Goal: Task Accomplishment & Management: Use online tool/utility

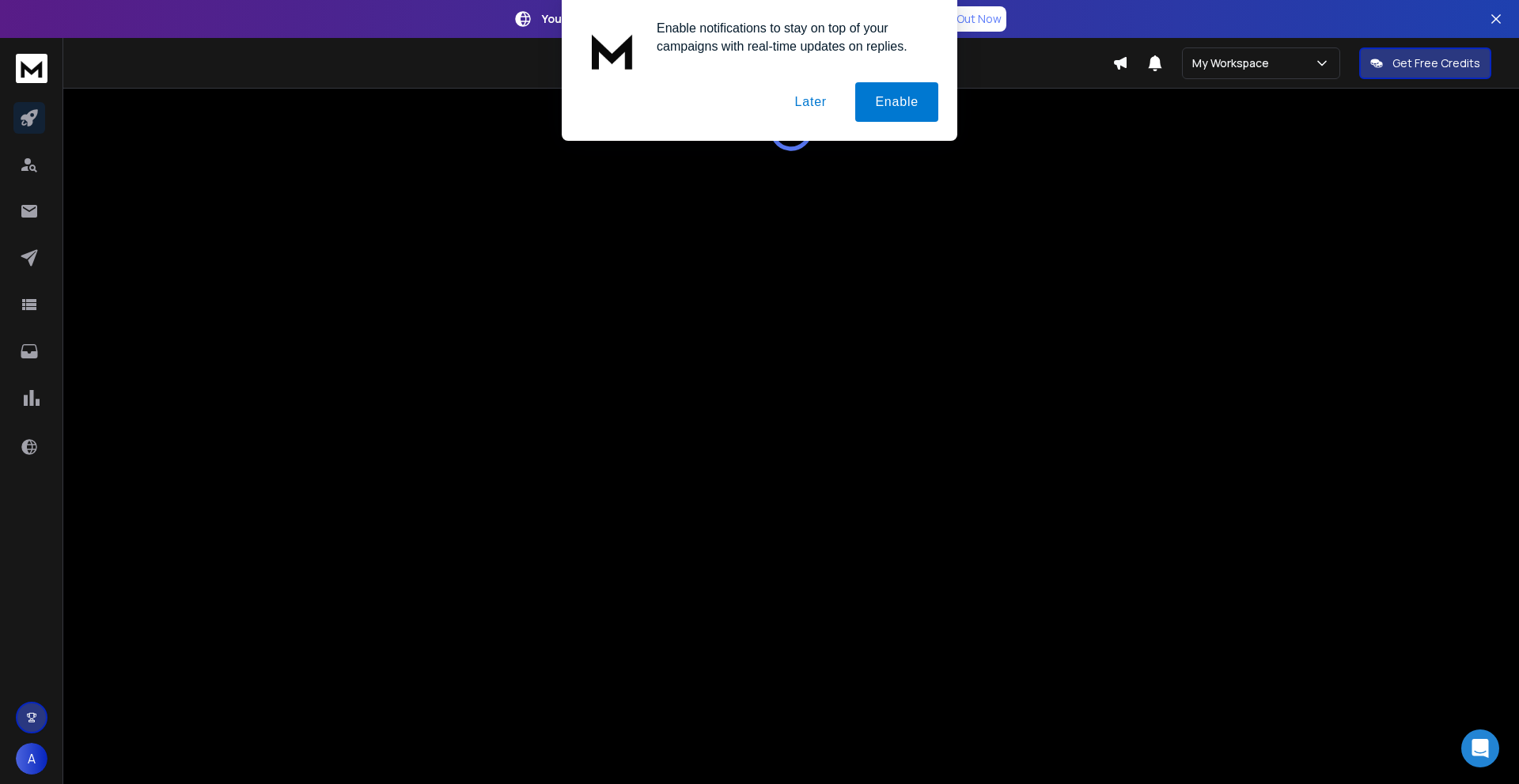
click at [820, 99] on button "Later" at bounding box center [810, 102] width 71 height 40
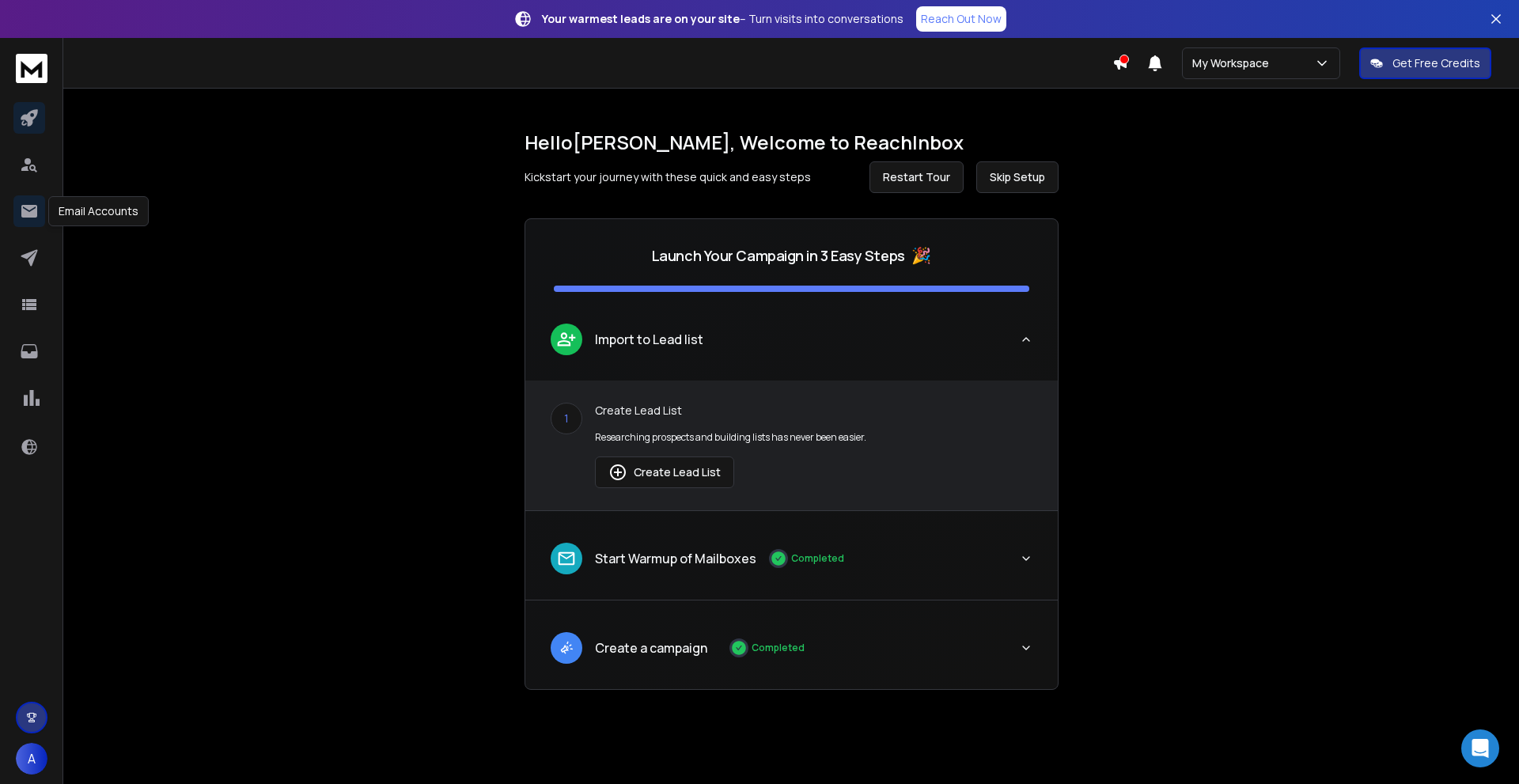
click at [22, 214] on icon at bounding box center [29, 211] width 16 height 13
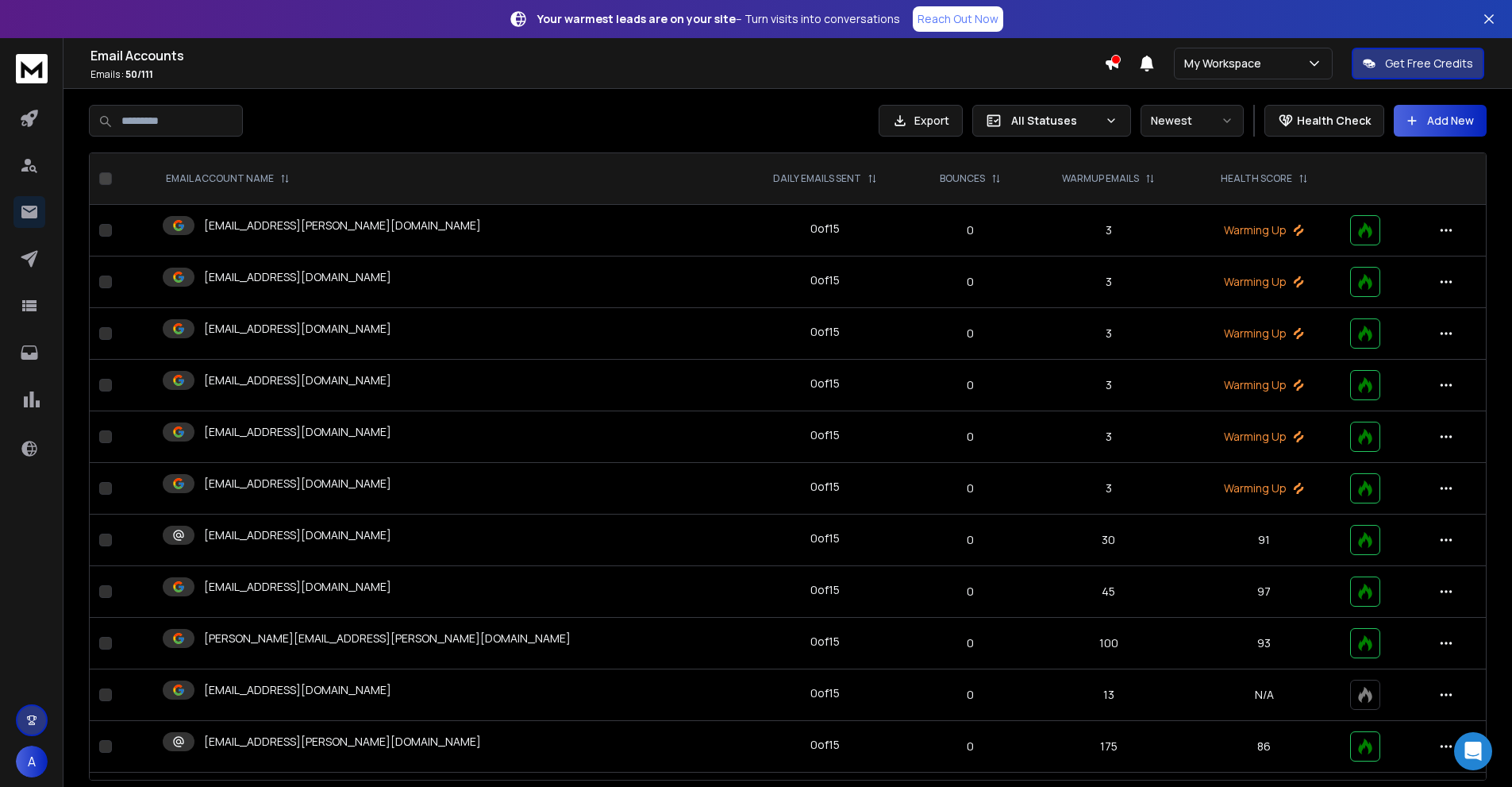
click at [335, 529] on p "[EMAIL_ADDRESS][DOMAIN_NAME]" at bounding box center [297, 535] width 187 height 16
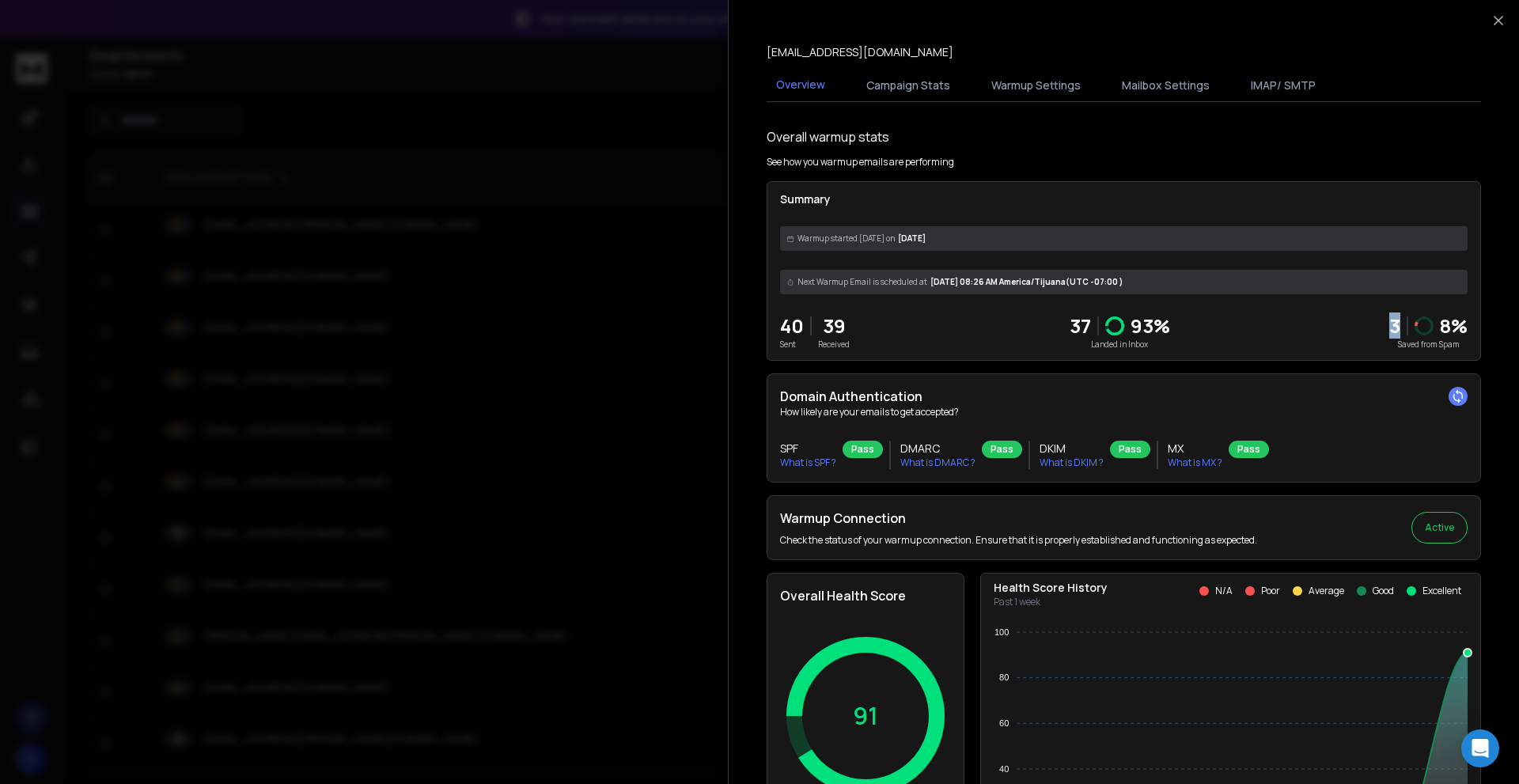
drag, startPoint x: 1395, startPoint y: 336, endPoint x: 1368, endPoint y: 336, distance: 27.0
click at [1368, 336] on div "40 Sent 39 Received 37 93 % Landed in Inbox 3 8 % Saved from Spam" at bounding box center [1124, 332] width 688 height 37
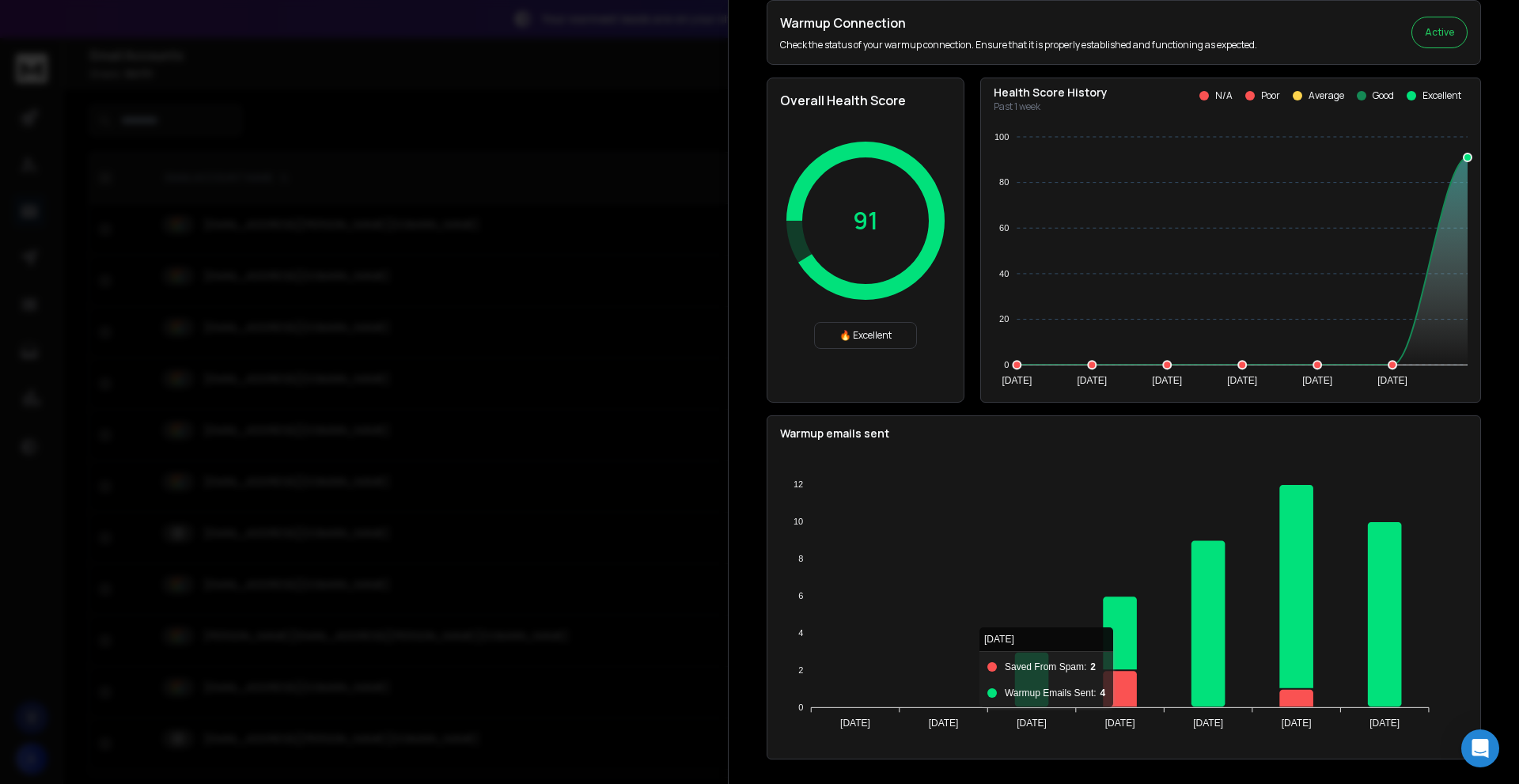
scroll to position [515, 0]
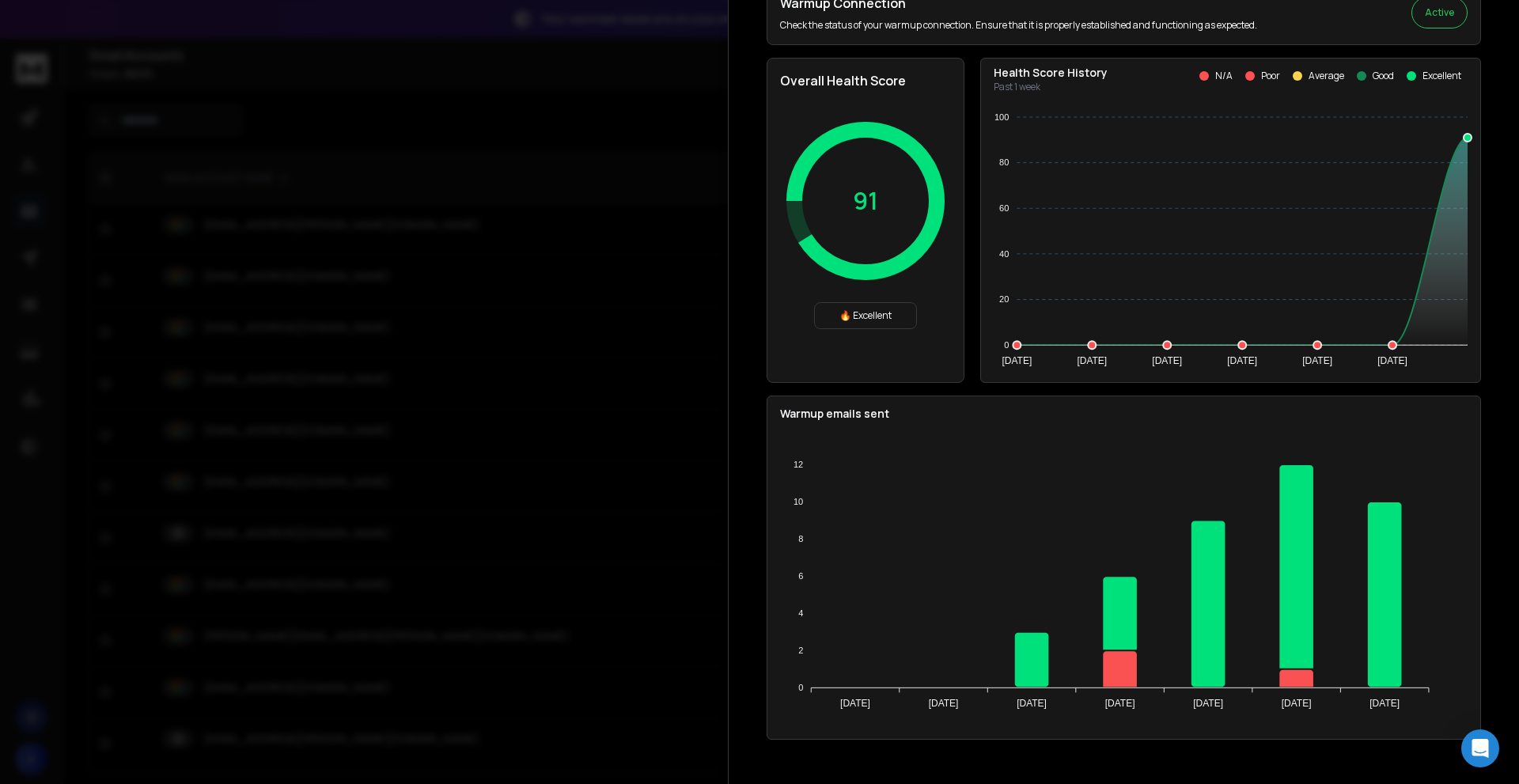
click at [577, 538] on div at bounding box center [760, 392] width 1519 height 784
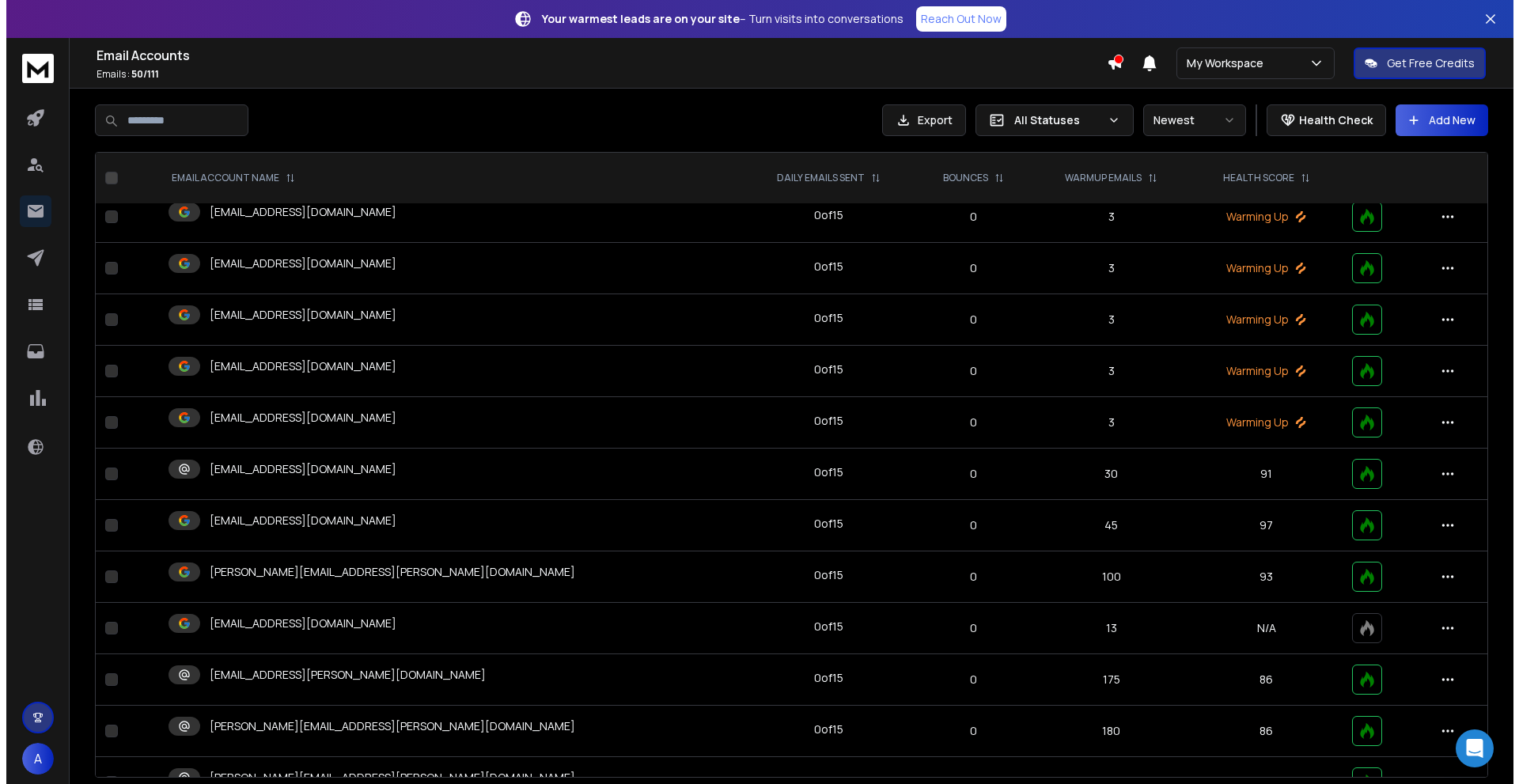
scroll to position [158, 0]
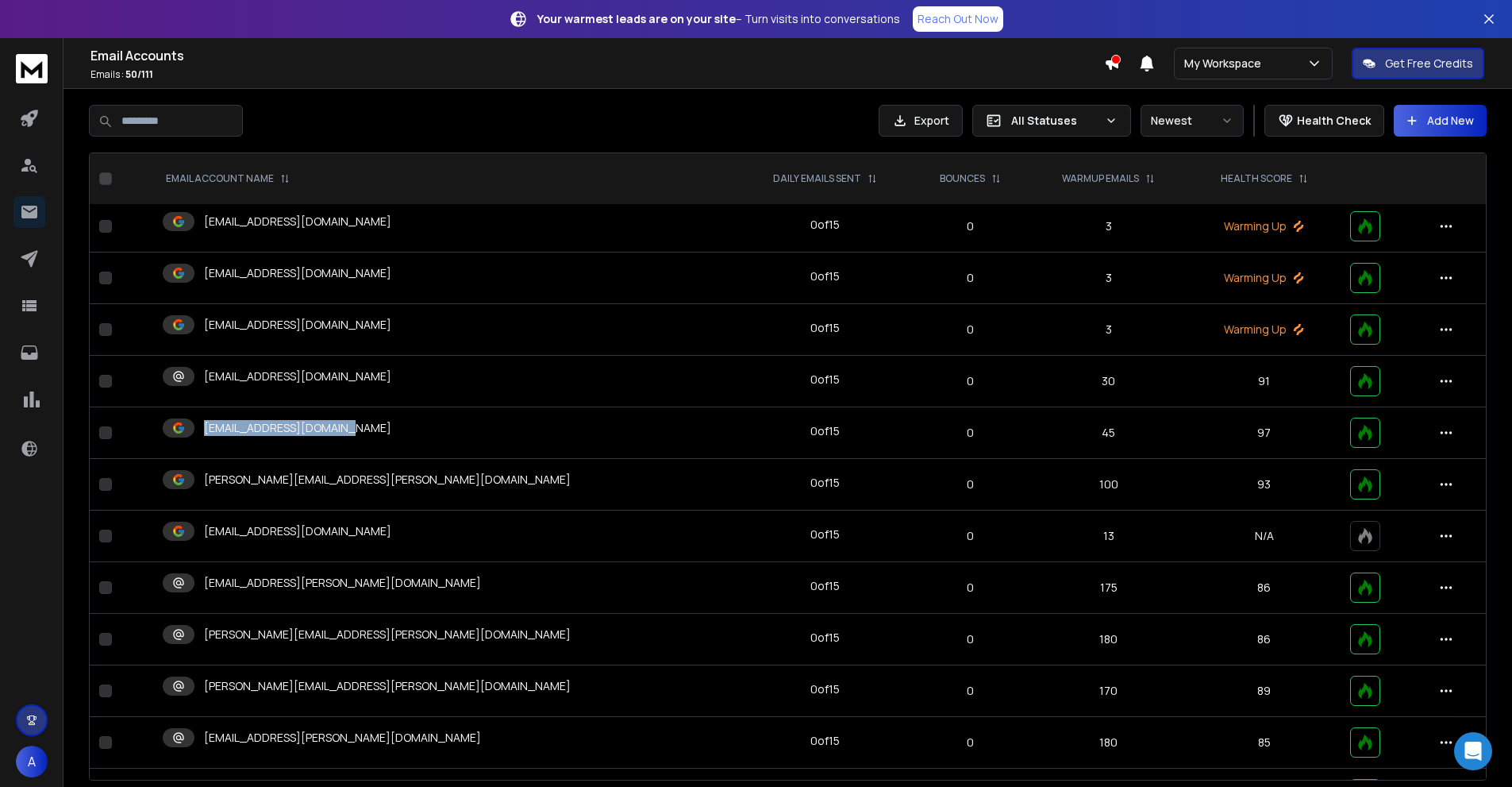
drag, startPoint x: 378, startPoint y: 431, endPoint x: 203, endPoint y: 417, distance: 175.6
click at [203, 417] on td "[EMAIL_ADDRESS][DOMAIN_NAME]" at bounding box center [445, 433] width 584 height 52
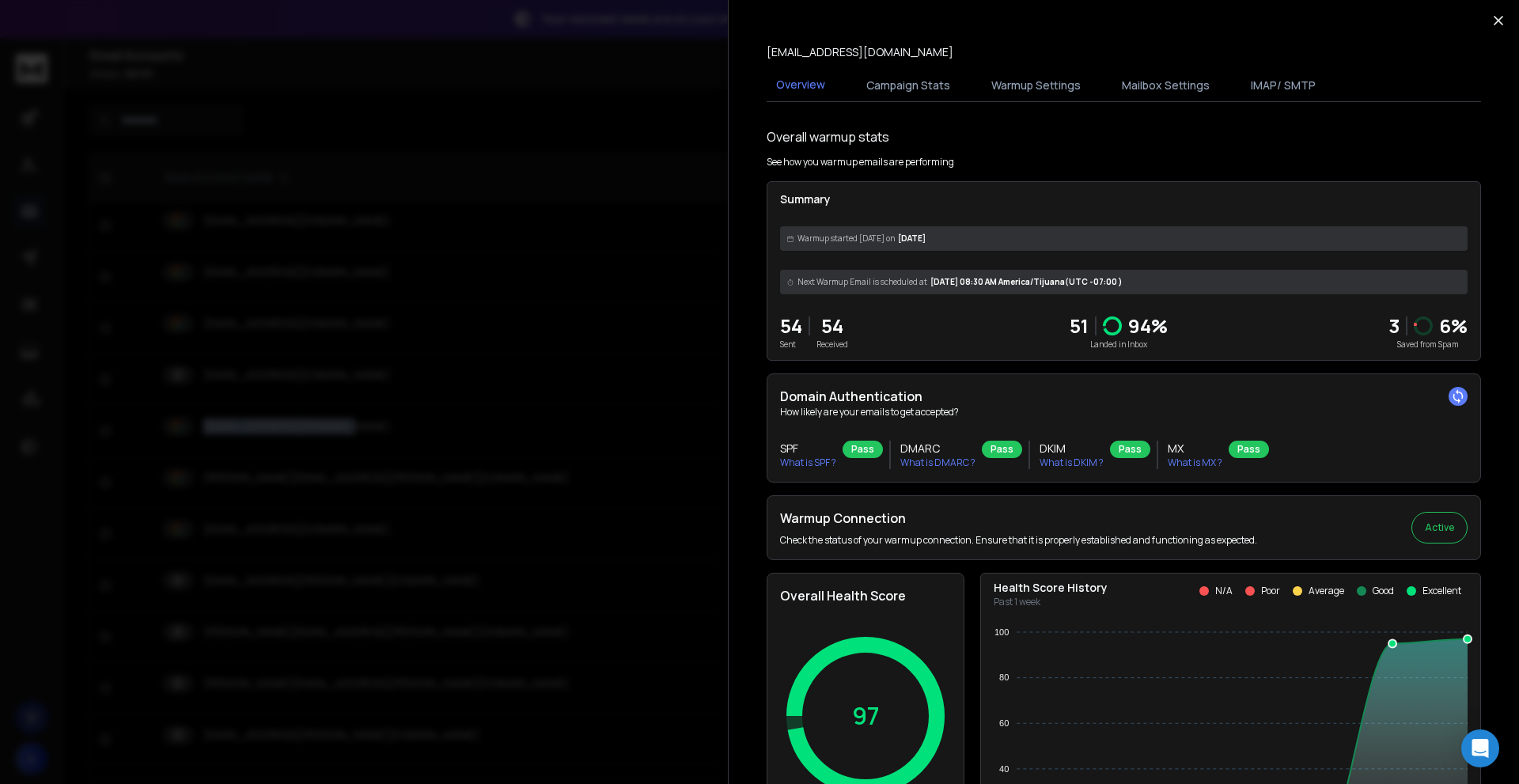
click at [1496, 20] on icon "button" at bounding box center [1498, 20] width 16 height 16
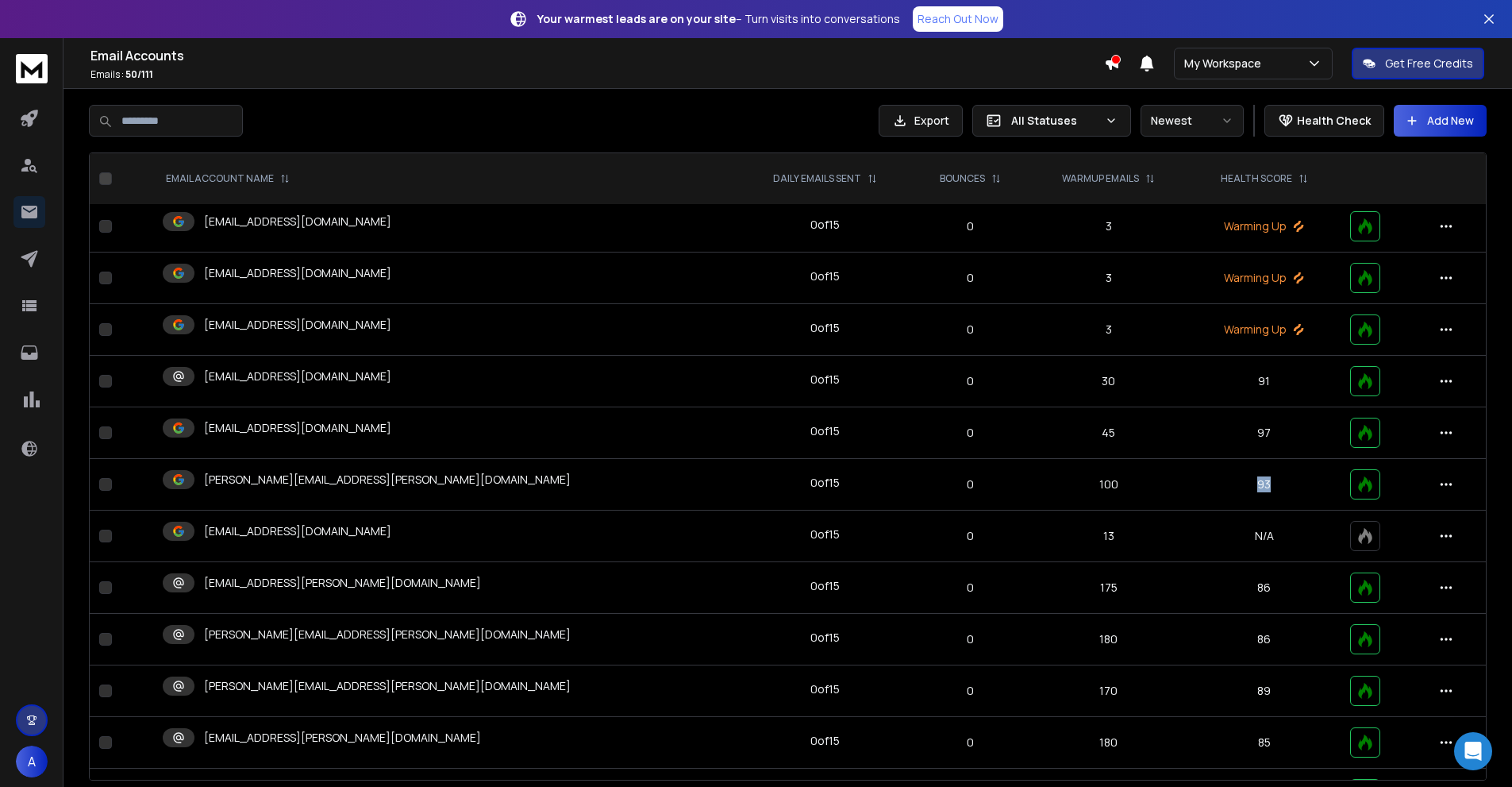
drag, startPoint x: 1224, startPoint y: 480, endPoint x: 1198, endPoint y: 484, distance: 26.3
click at [1198, 484] on td "93" at bounding box center [1264, 484] width 152 height 52
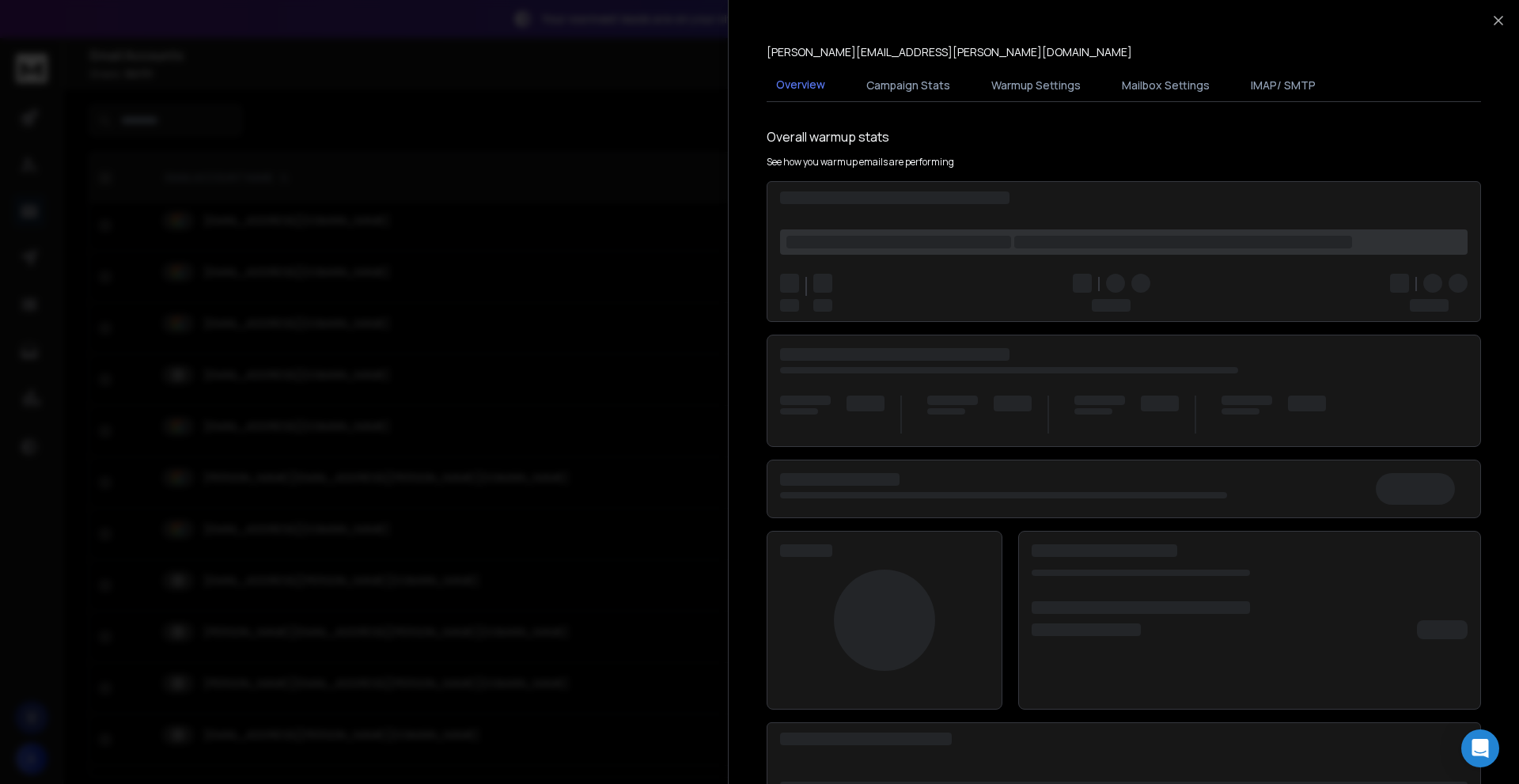
click at [981, 485] on body "Your warmest leads are on your site – Turn visits into conversations Reach Out …" at bounding box center [754, 392] width 1507 height 784
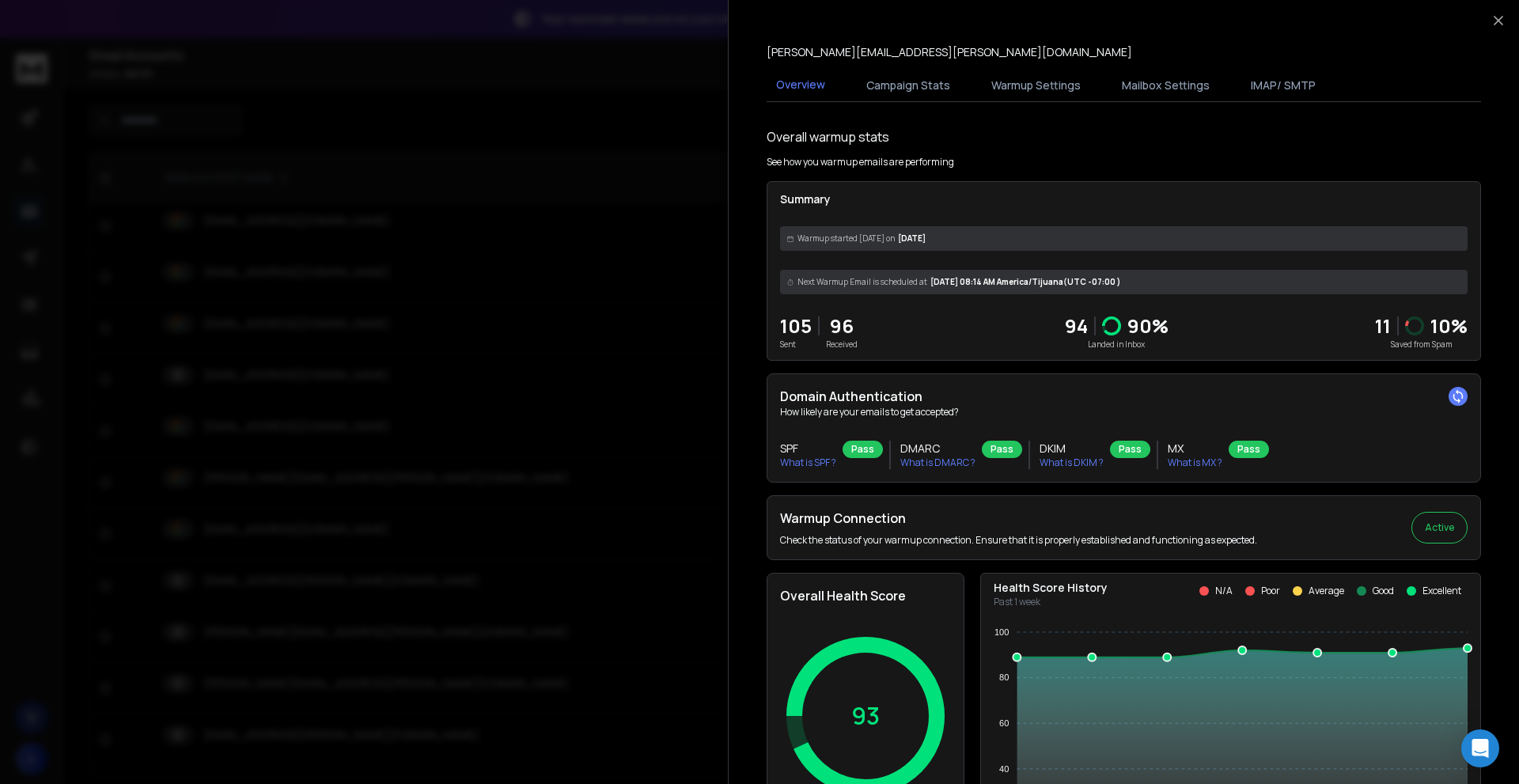
click at [1496, 12] on div "Multi Select Table Sheet [PERSON_NAME][EMAIL_ADDRESS][PERSON_NAME][DOMAIN_NAME]…" at bounding box center [1124, 392] width 791 height 784
click at [1468, 644] on foreignobject at bounding box center [1229, 746] width 494 height 277
click at [1417, 698] on foreignobject at bounding box center [1229, 746] width 494 height 277
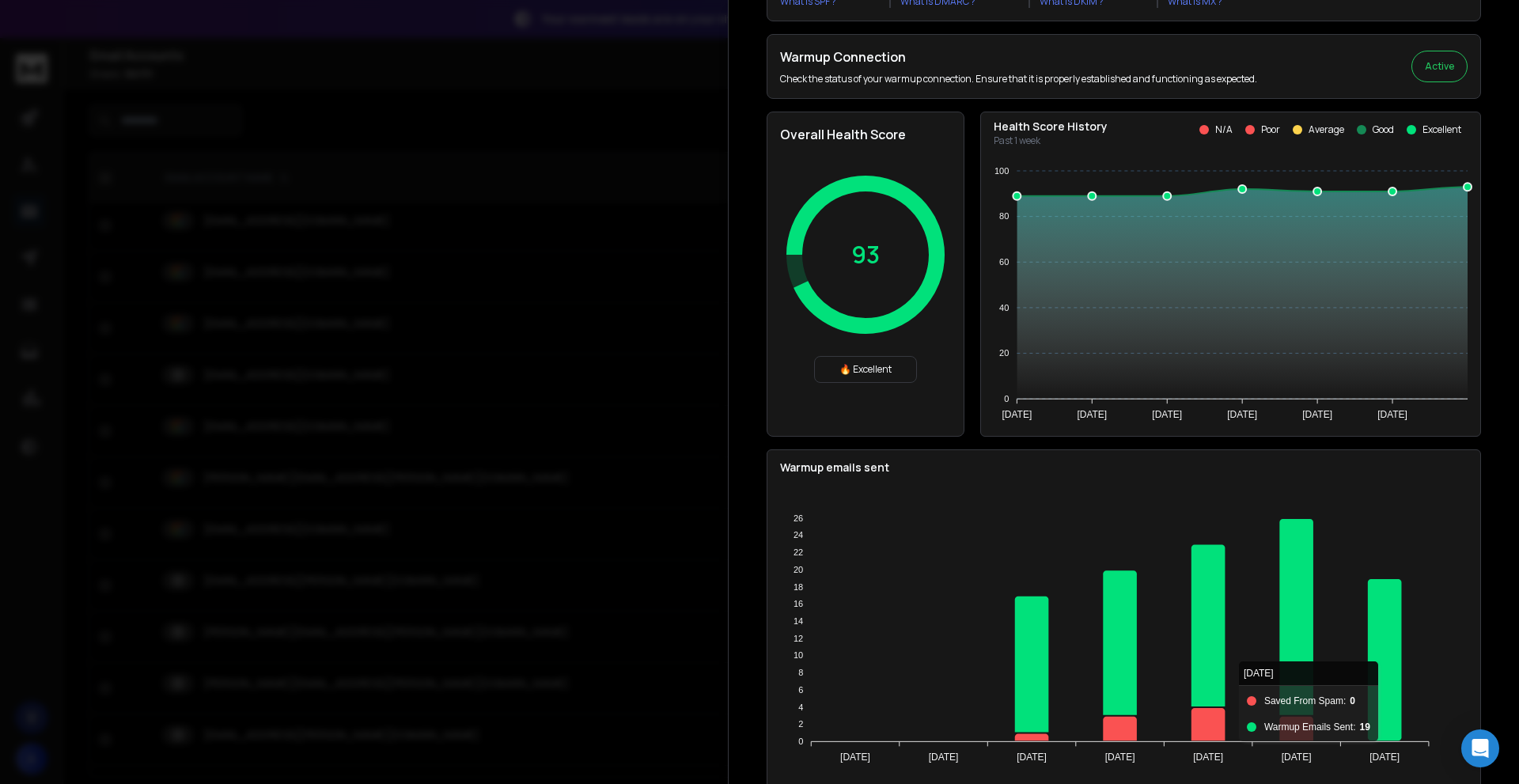
scroll to position [515, 0]
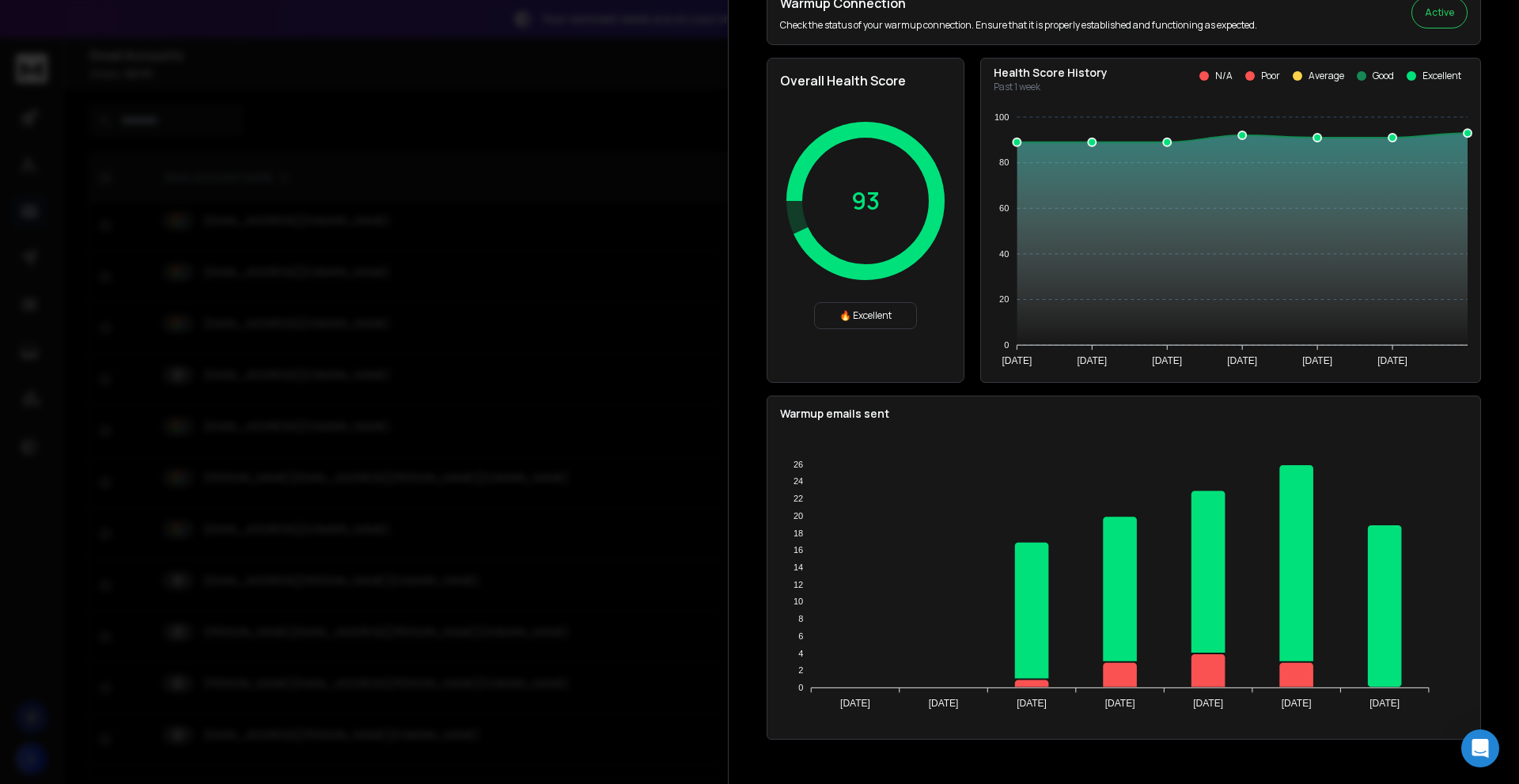
click at [536, 615] on div at bounding box center [760, 392] width 1519 height 784
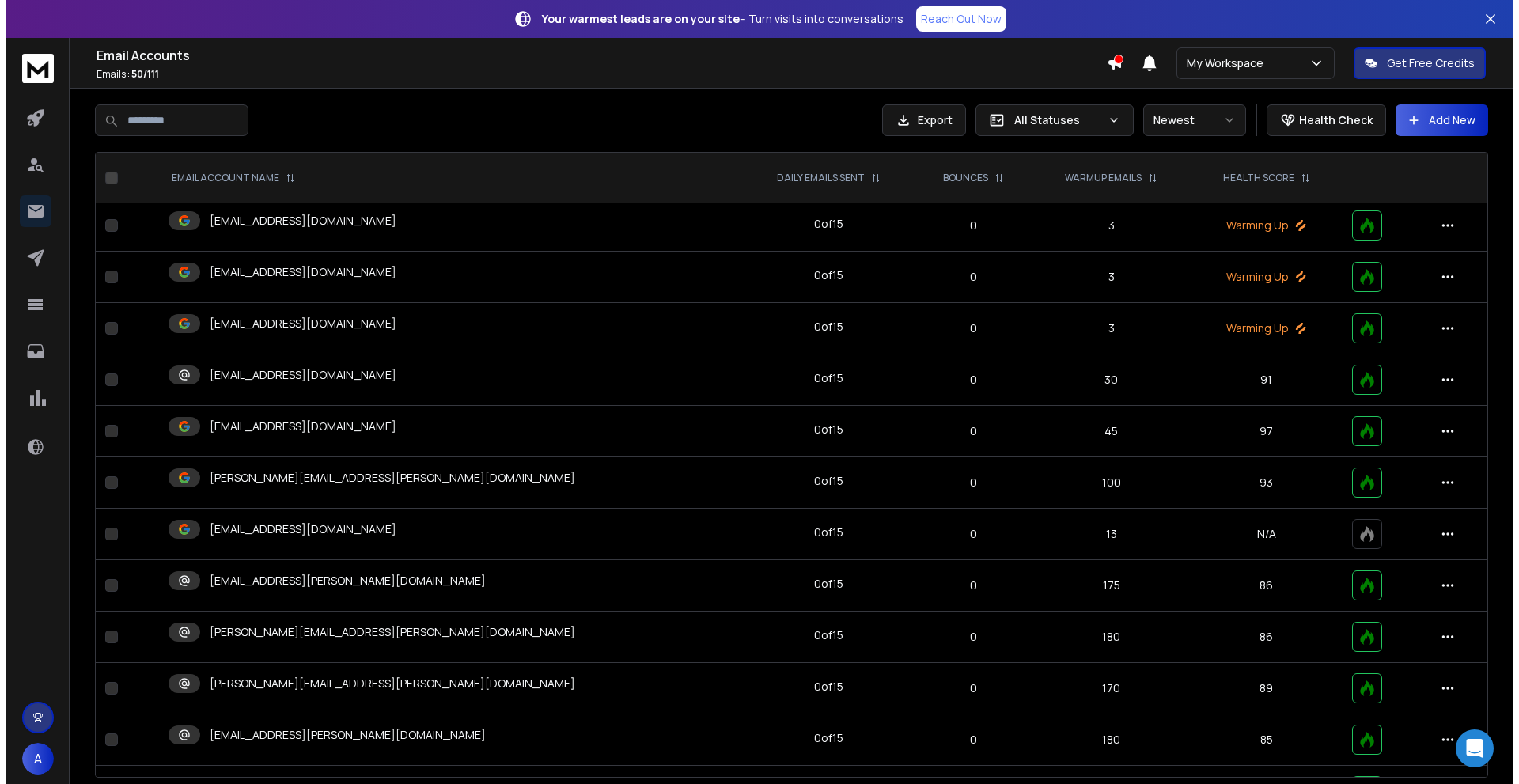
scroll to position [237, 0]
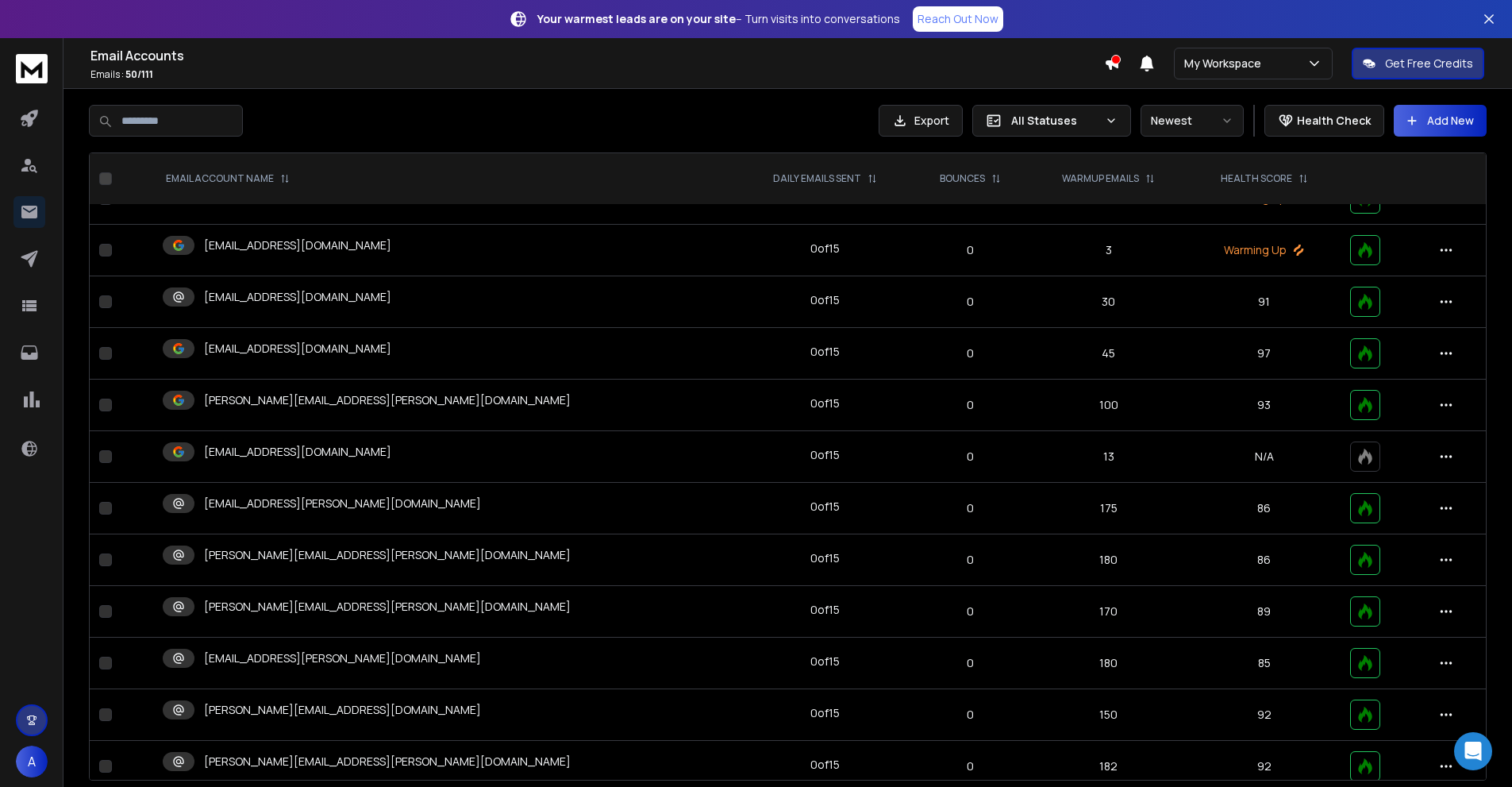
click at [262, 508] on p "[EMAIL_ADDRESS][PERSON_NAME][DOMAIN_NAME]" at bounding box center [342, 503] width 277 height 16
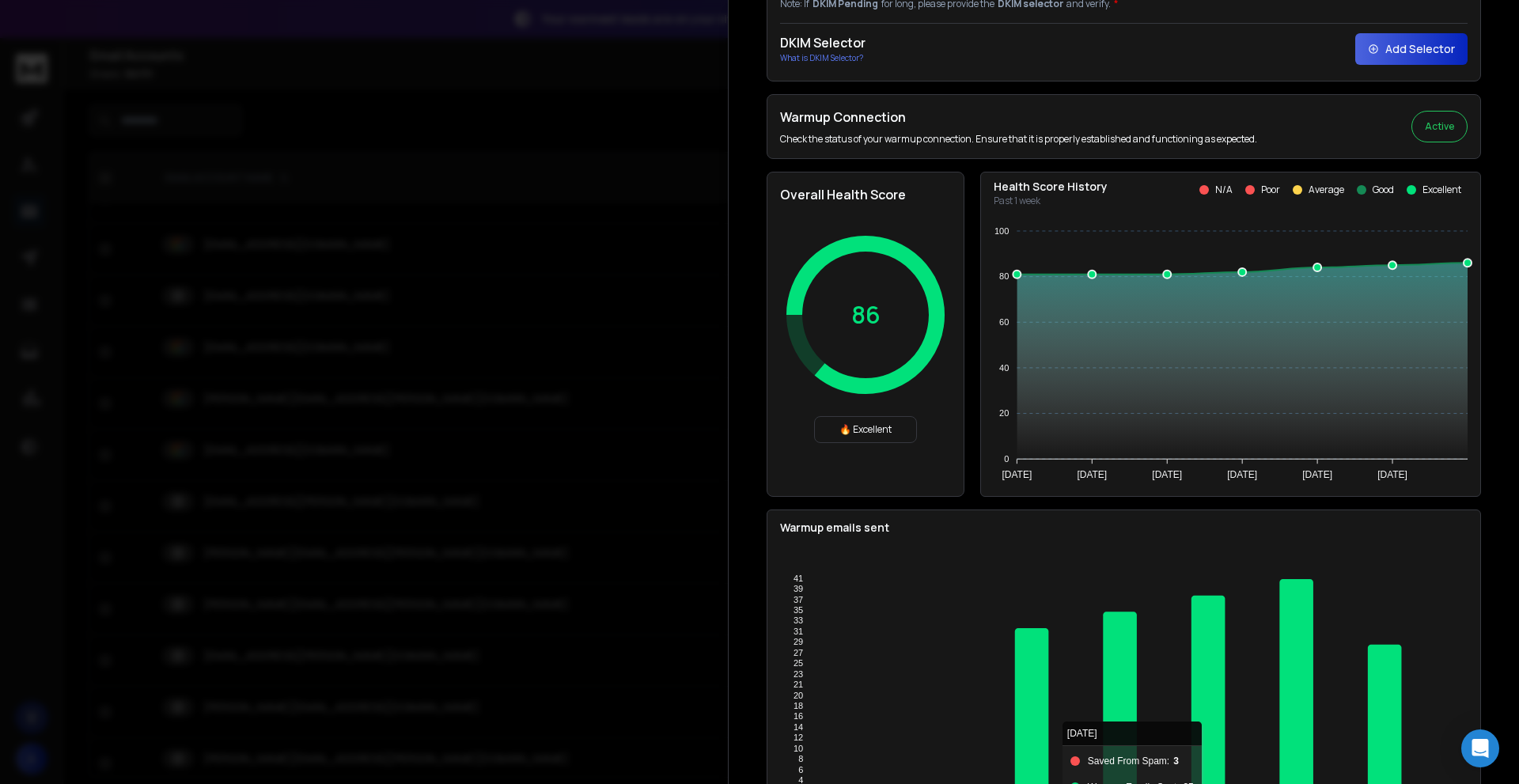
scroll to position [592, 0]
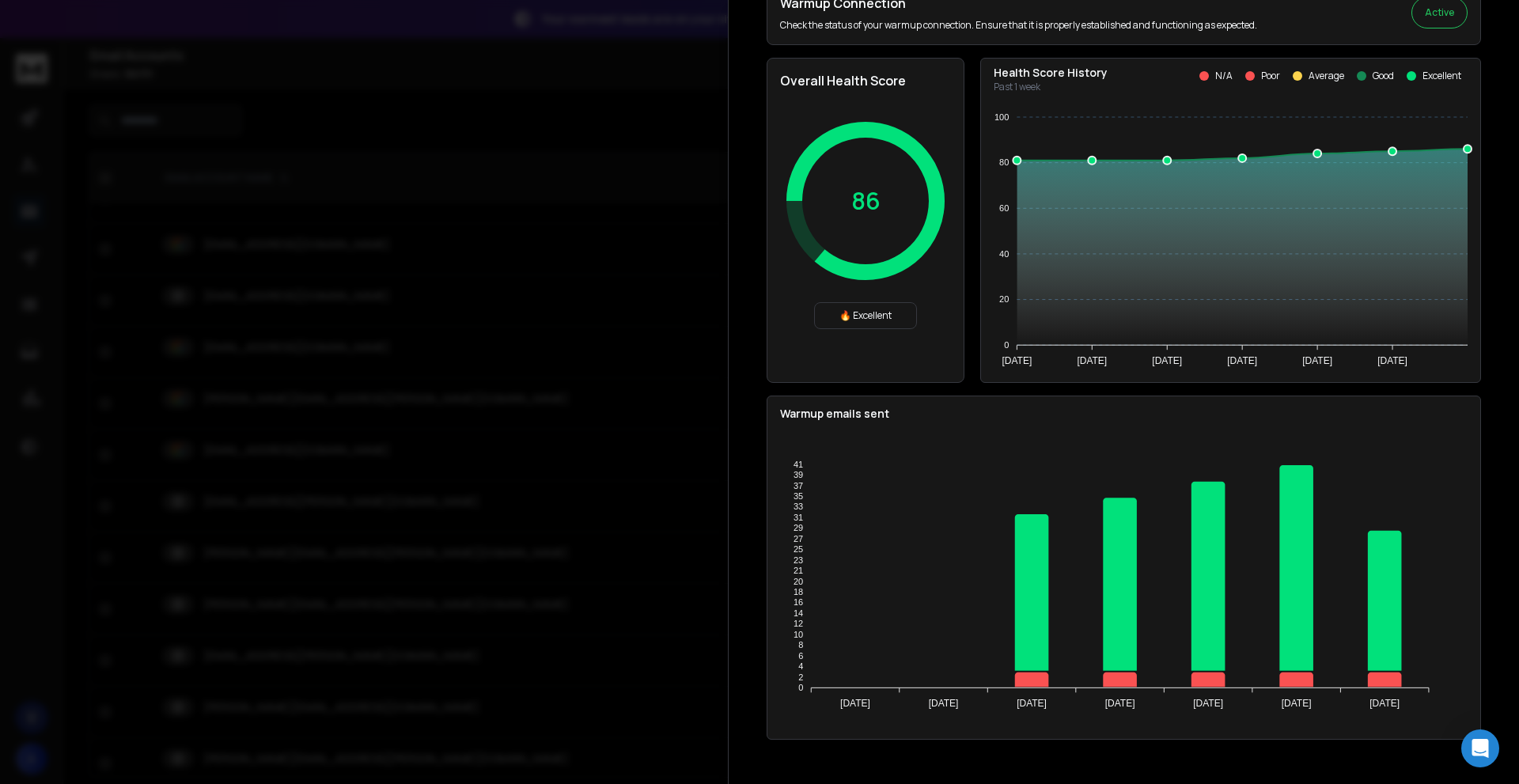
click at [515, 571] on div at bounding box center [760, 392] width 1519 height 784
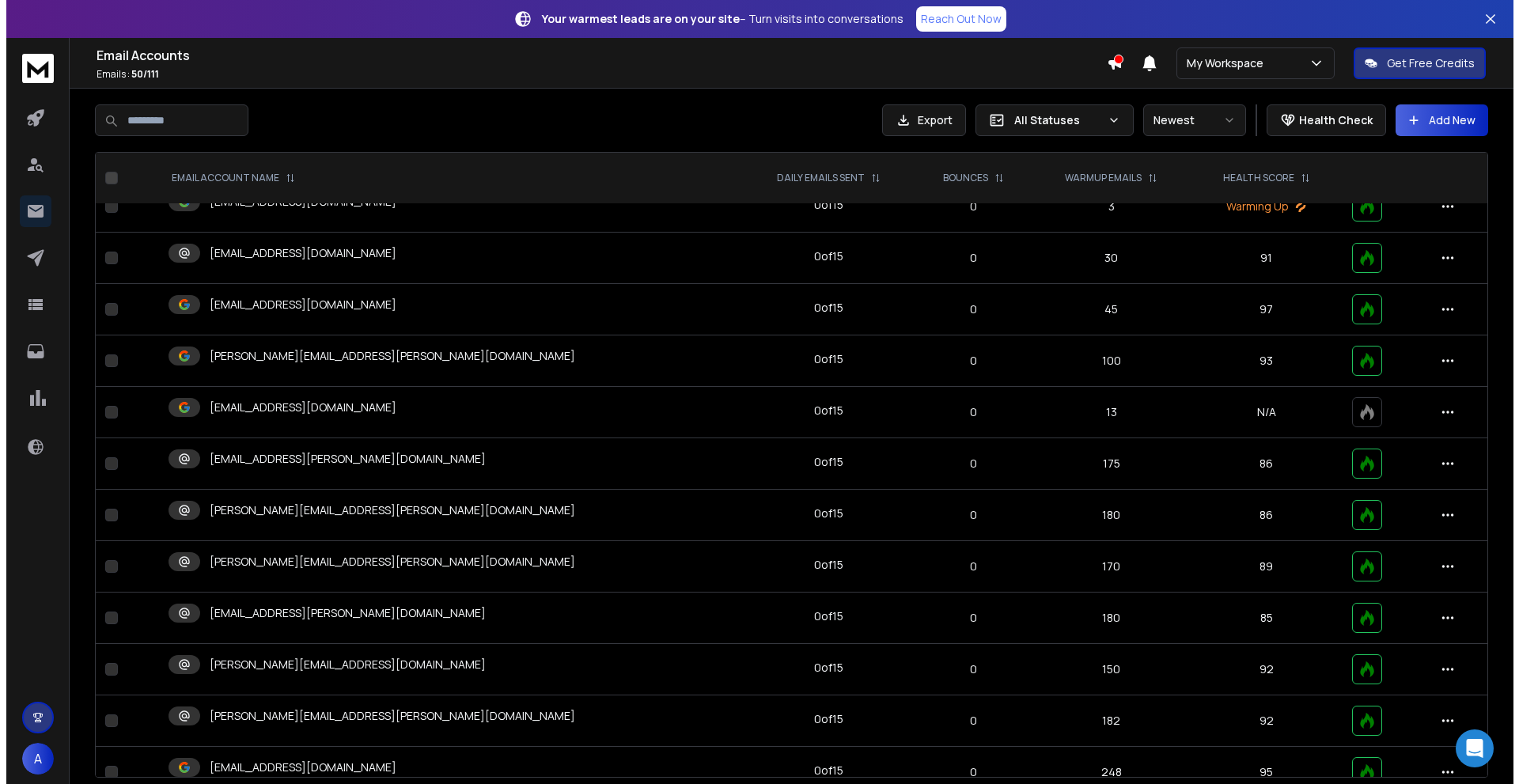
scroll to position [317, 0]
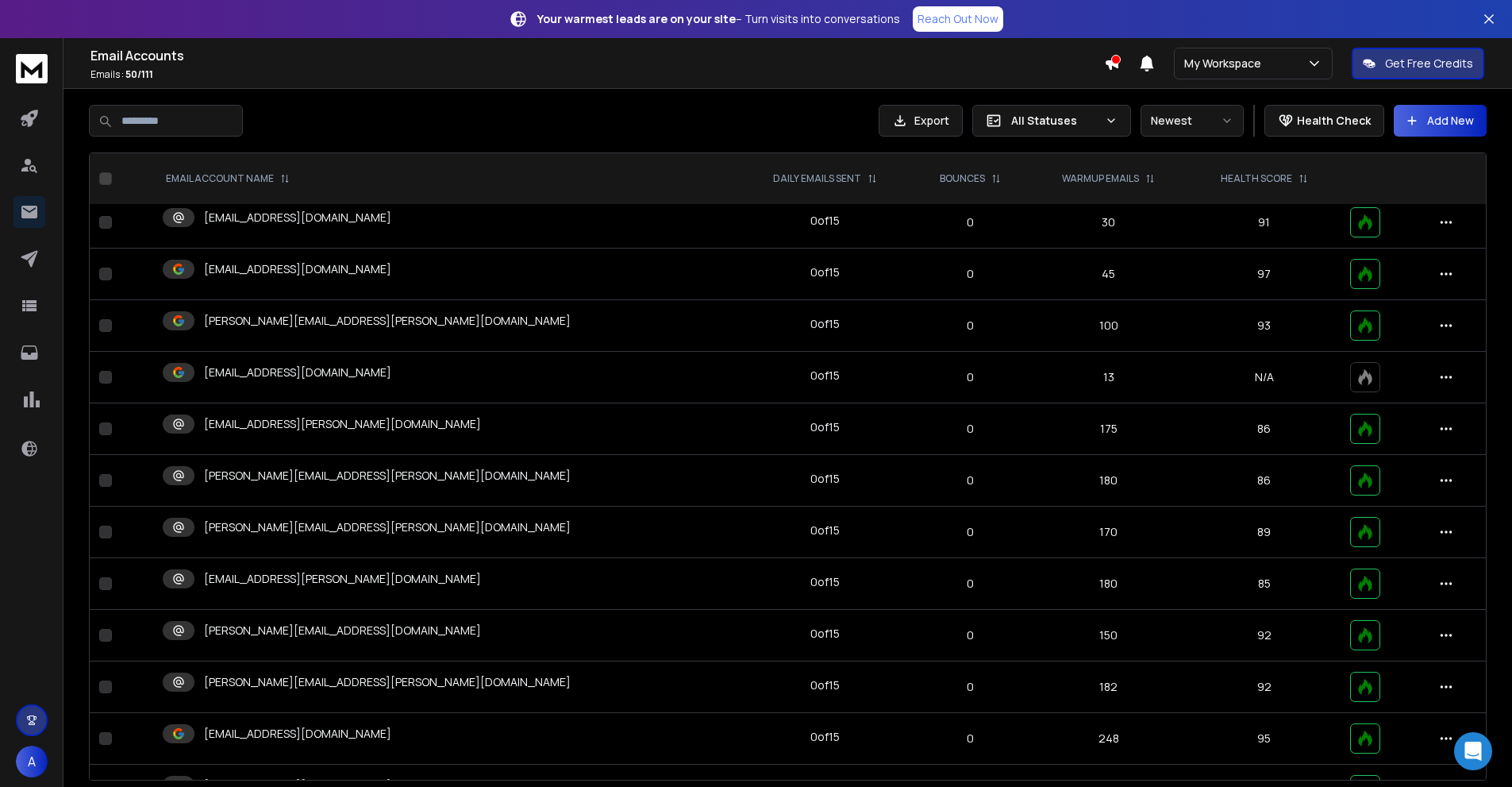
click at [272, 532] on p "[PERSON_NAME][EMAIL_ADDRESS][PERSON_NAME][DOMAIN_NAME]" at bounding box center [387, 527] width 367 height 16
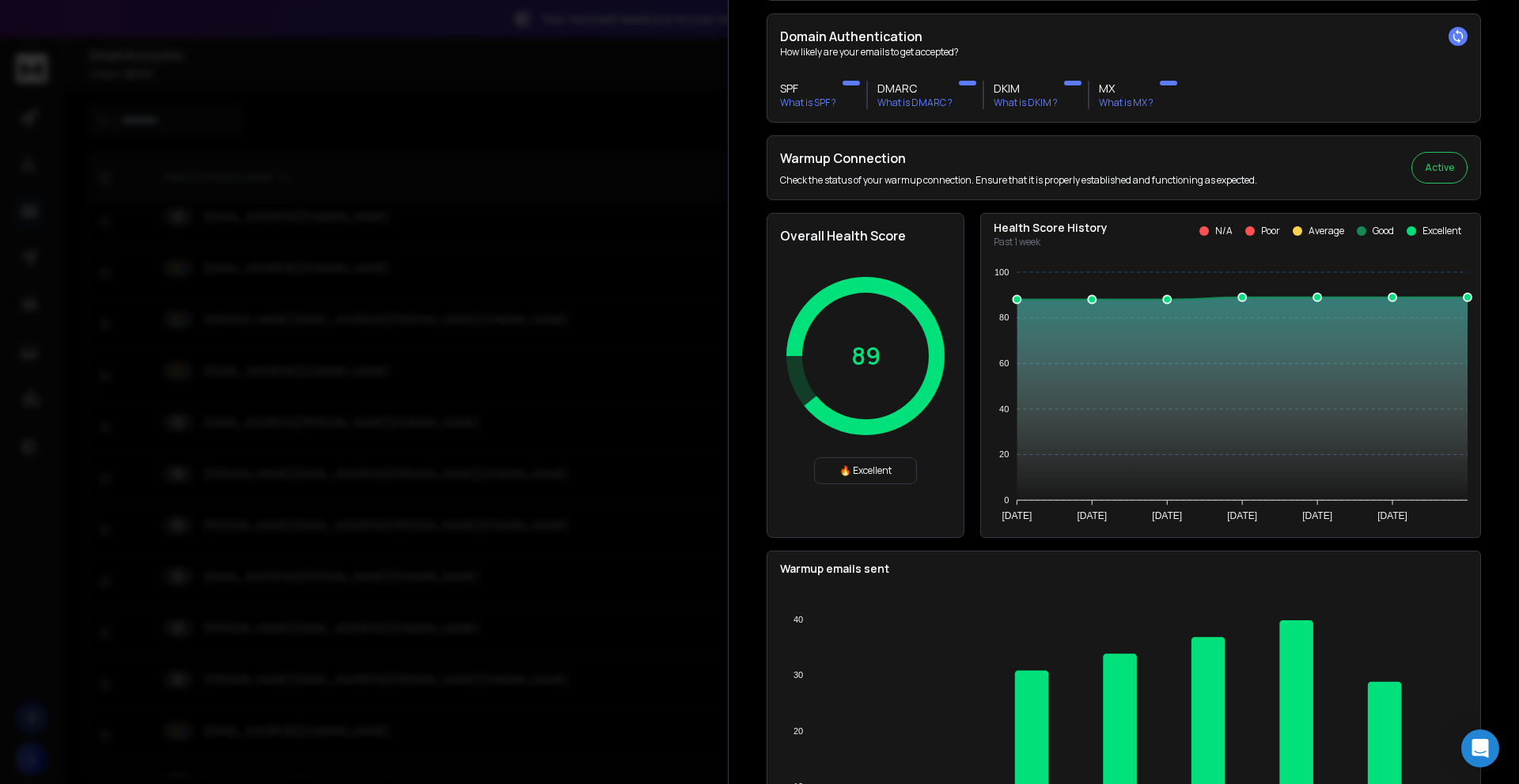
click at [224, 539] on div at bounding box center [760, 392] width 1519 height 784
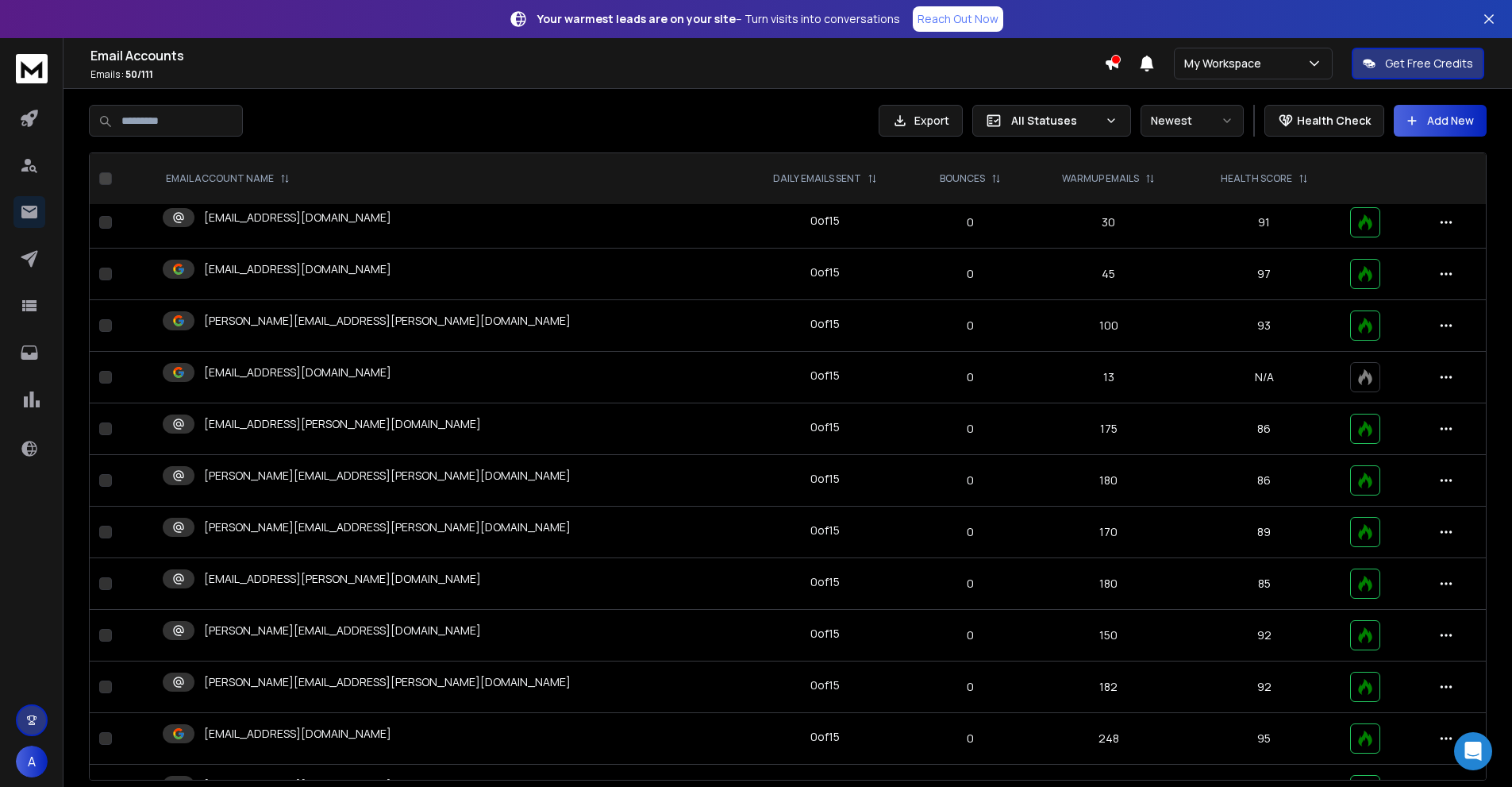
click at [326, 575] on p "[EMAIL_ADDRESS][PERSON_NAME][DOMAIN_NAME]" at bounding box center [342, 579] width 277 height 16
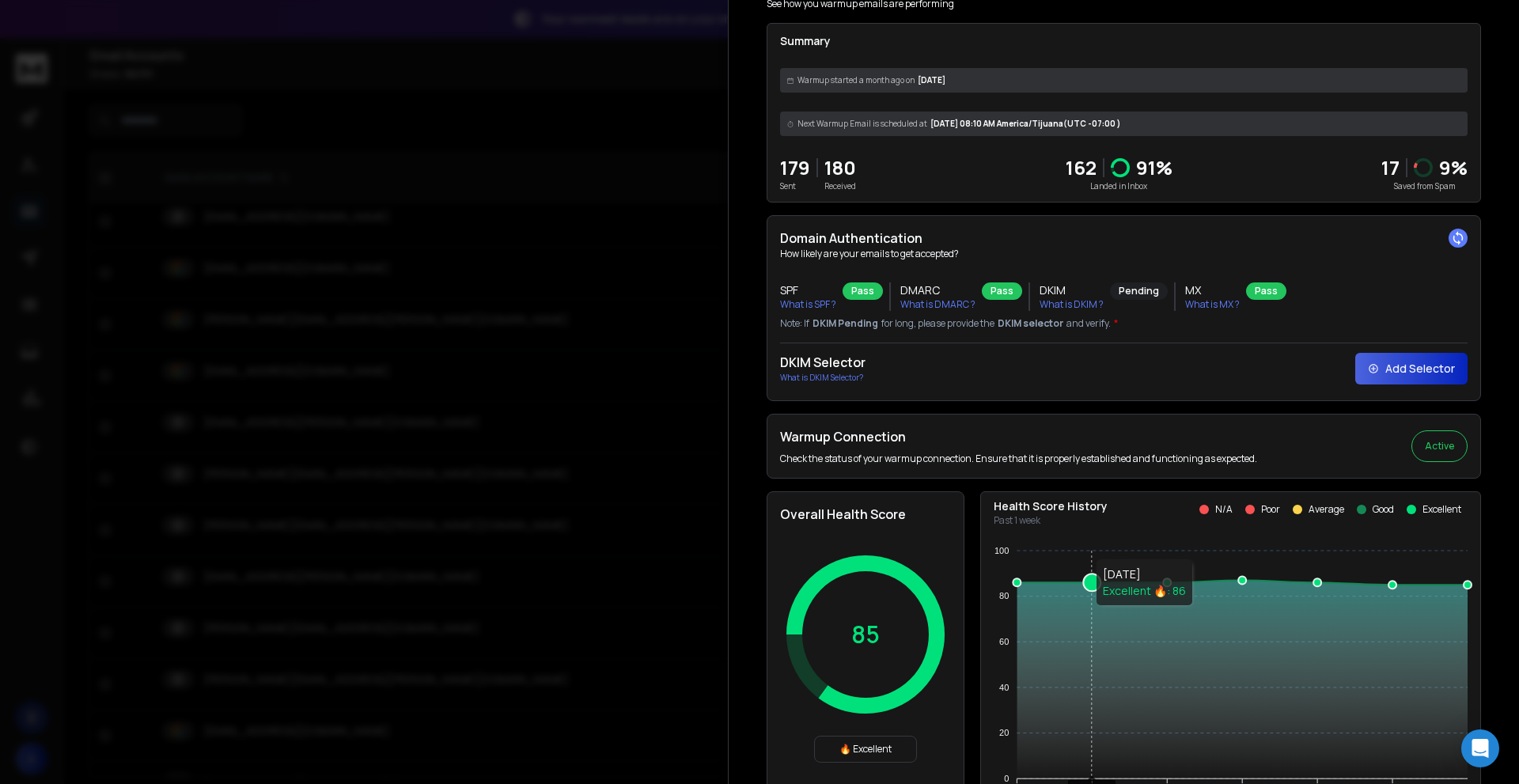
scroll to position [592, 0]
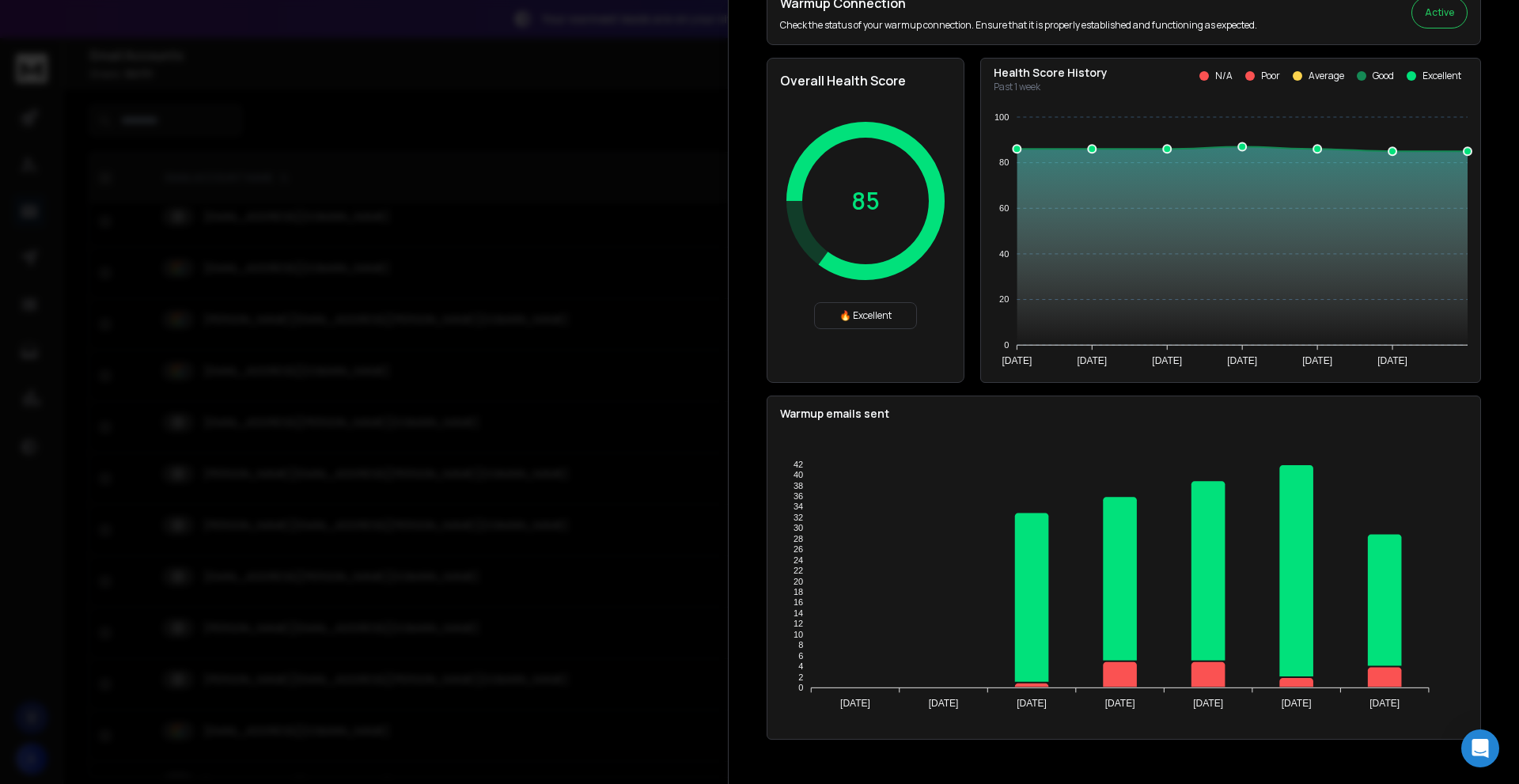
click at [654, 704] on div at bounding box center [760, 392] width 1519 height 784
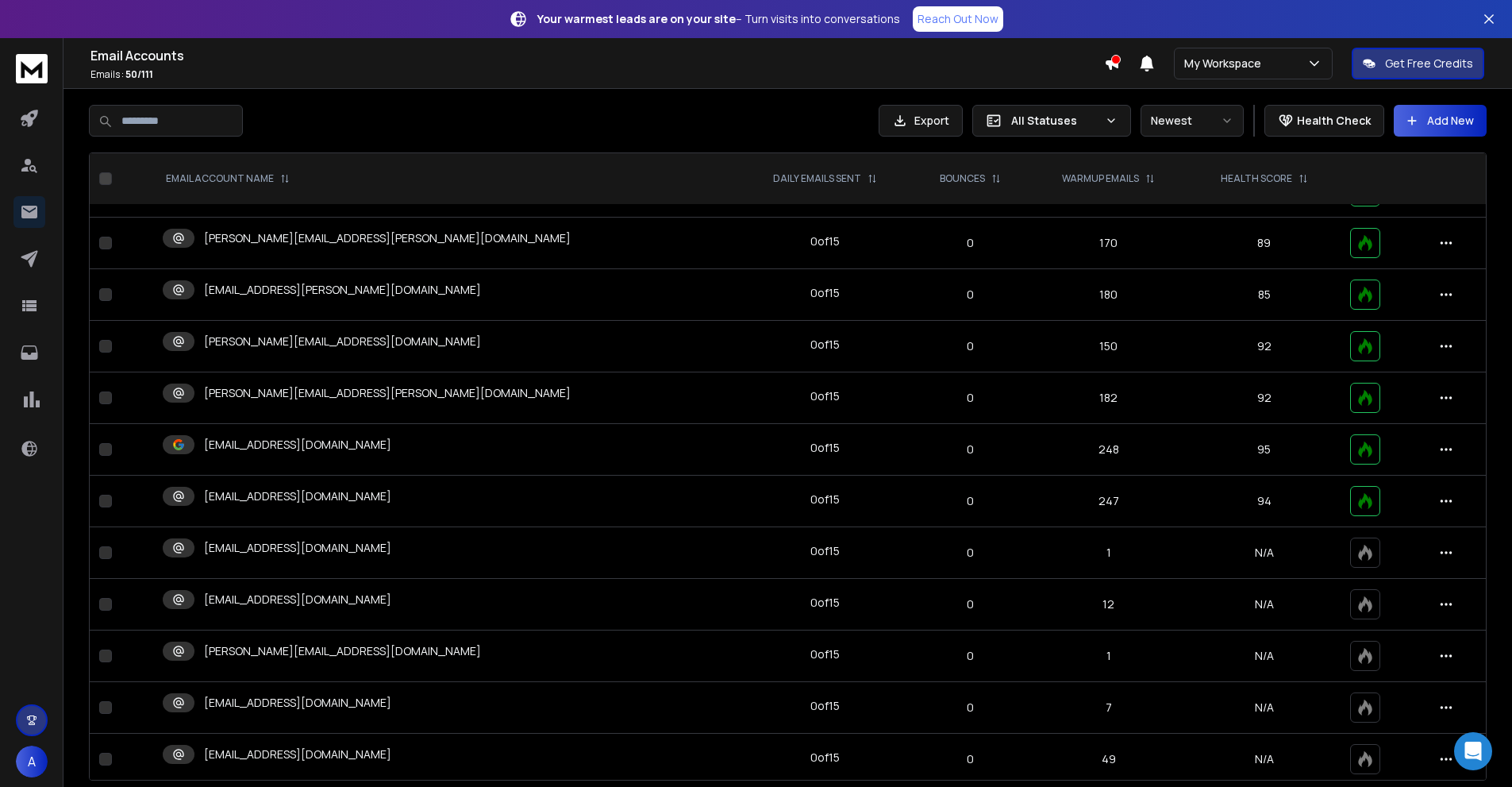
scroll to position [715, 0]
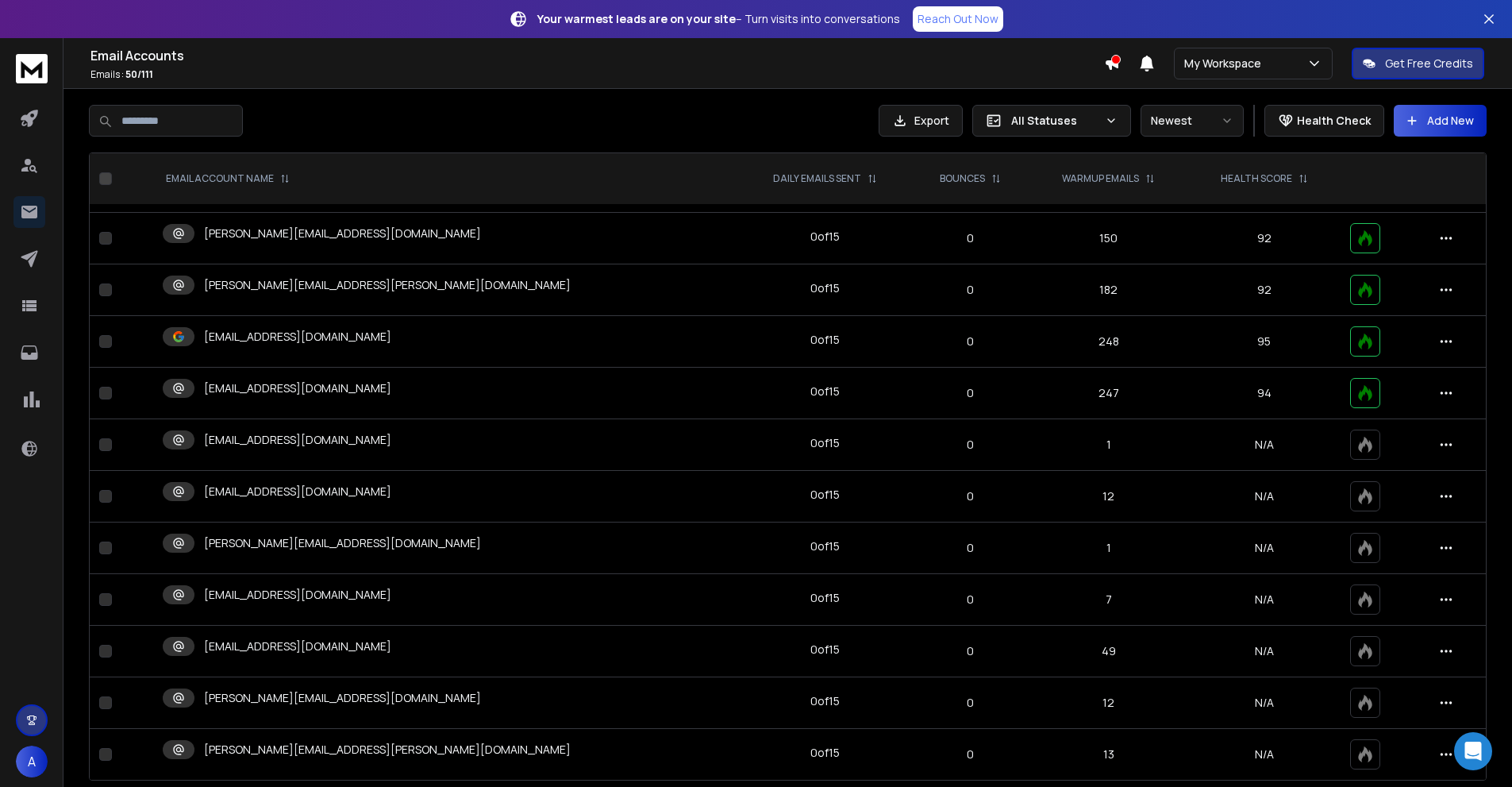
click at [1213, 388] on td "94" at bounding box center [1264, 394] width 152 height 52
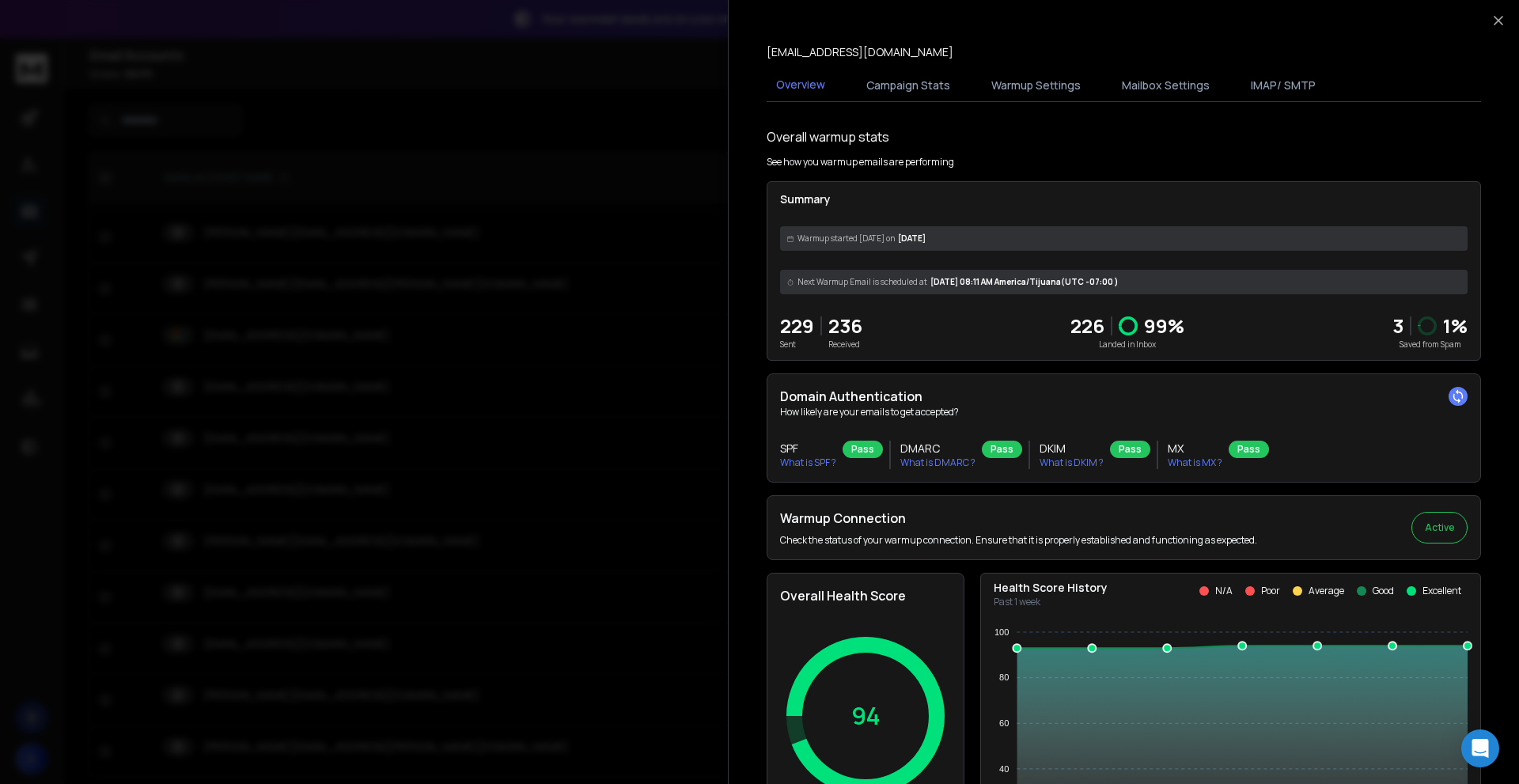
click at [1483, 23] on div "[EMAIL_ADDRESS][DOMAIN_NAME] Overview Campaign Stats Warmup Settings Mailbox Se…" at bounding box center [1124, 649] width 752 height 1261
click at [1494, 24] on icon "button" at bounding box center [1498, 20] width 8 height 8
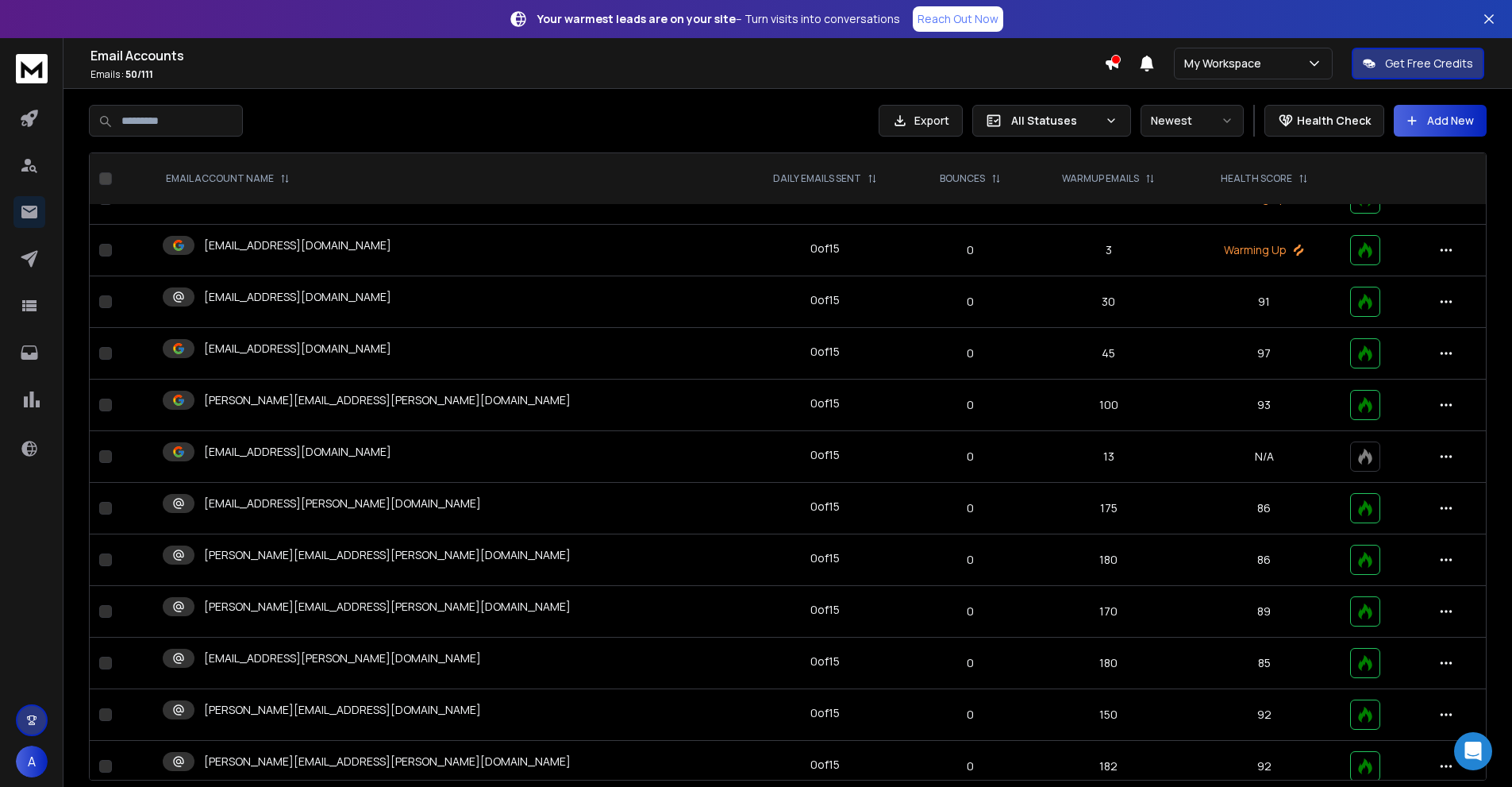
scroll to position [318, 0]
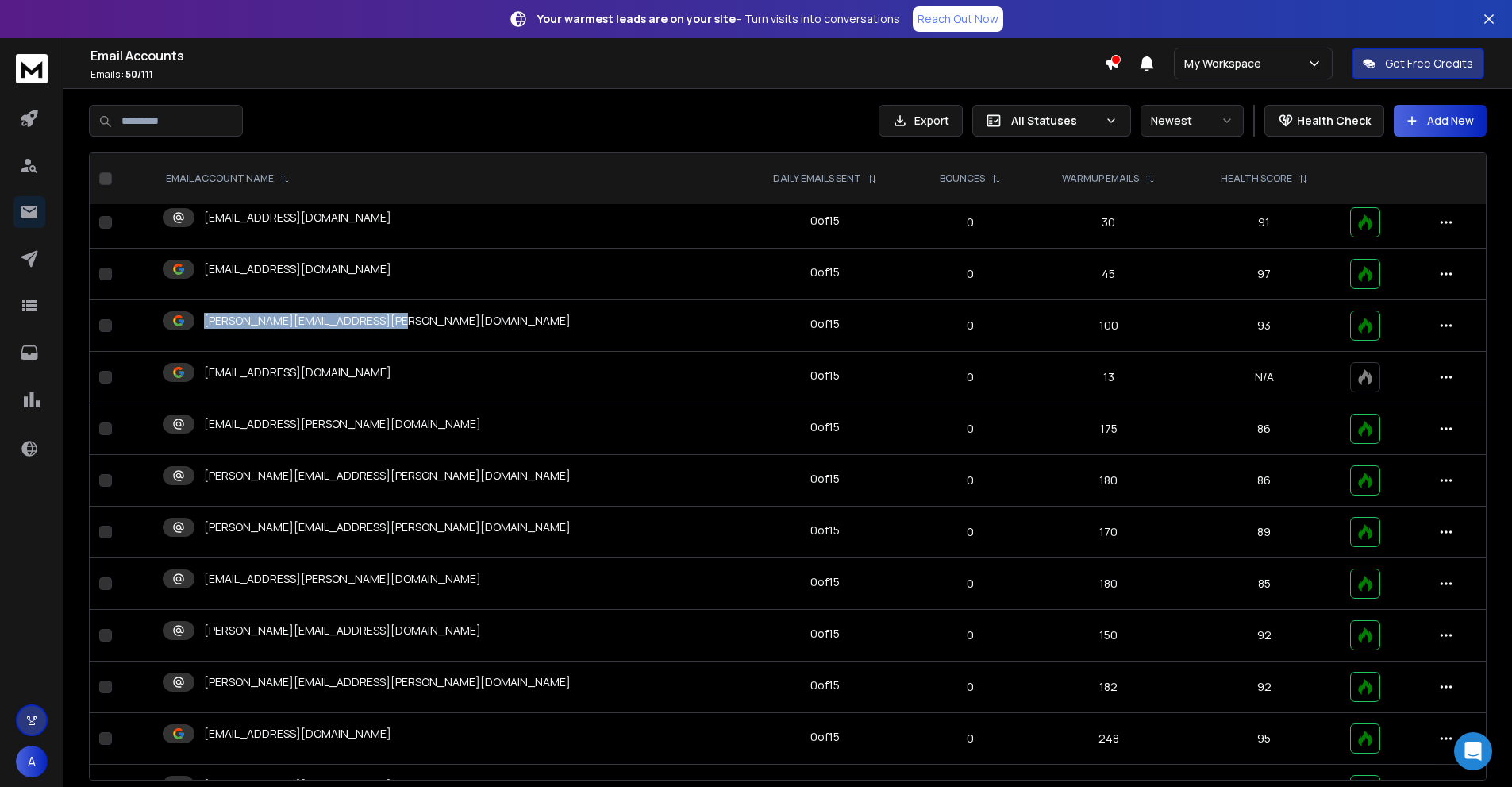
drag, startPoint x: 396, startPoint y: 314, endPoint x: 183, endPoint y: 309, distance: 213.1
click at [183, 309] on td "[PERSON_NAME][EMAIL_ADDRESS][PERSON_NAME][DOMAIN_NAME]" at bounding box center [445, 326] width 584 height 52
copy p "[PERSON_NAME][EMAIL_ADDRESS][PERSON_NAME][DOMAIN_NAME]"
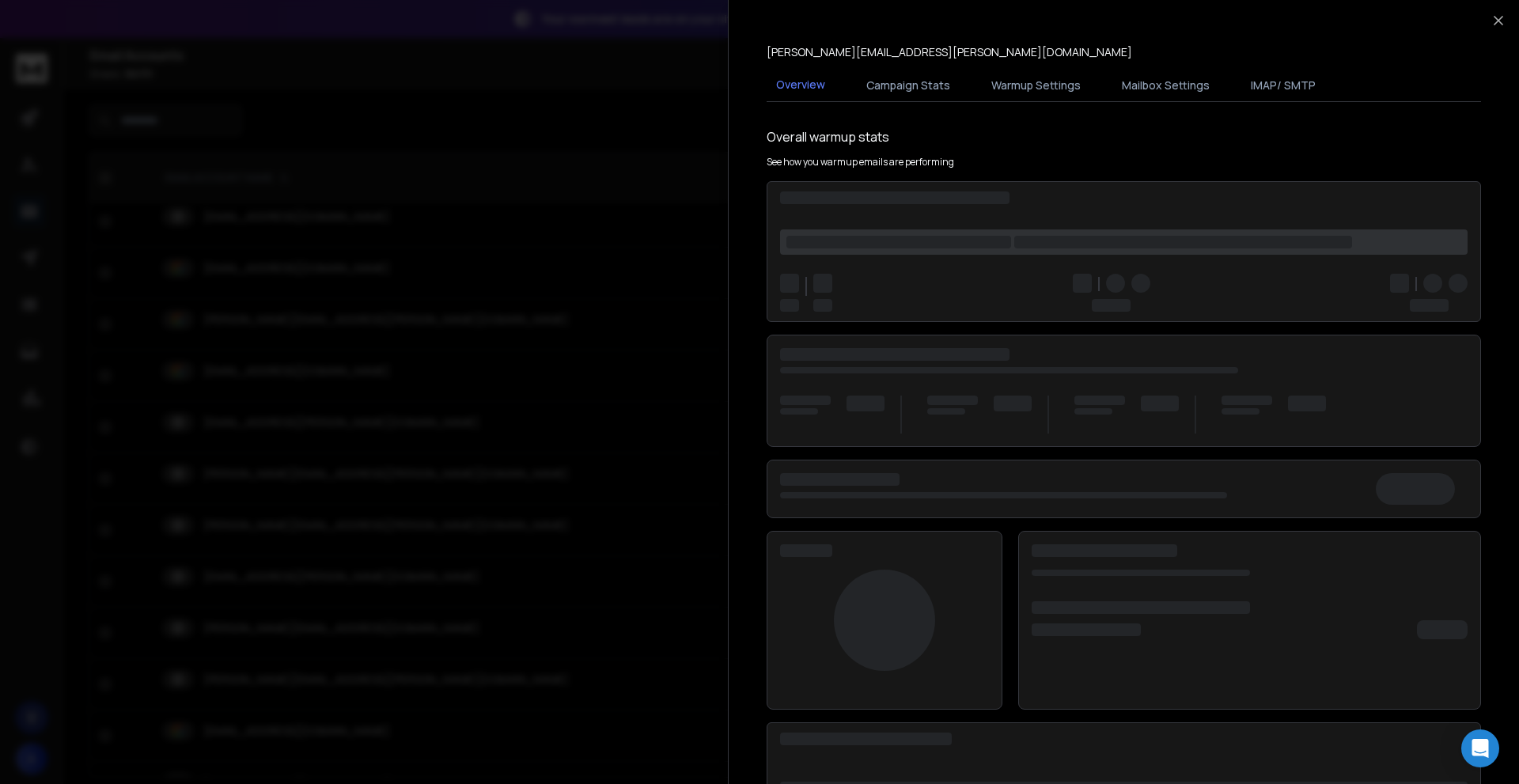
drag, startPoint x: 373, startPoint y: 379, endPoint x: 334, endPoint y: 379, distance: 39.0
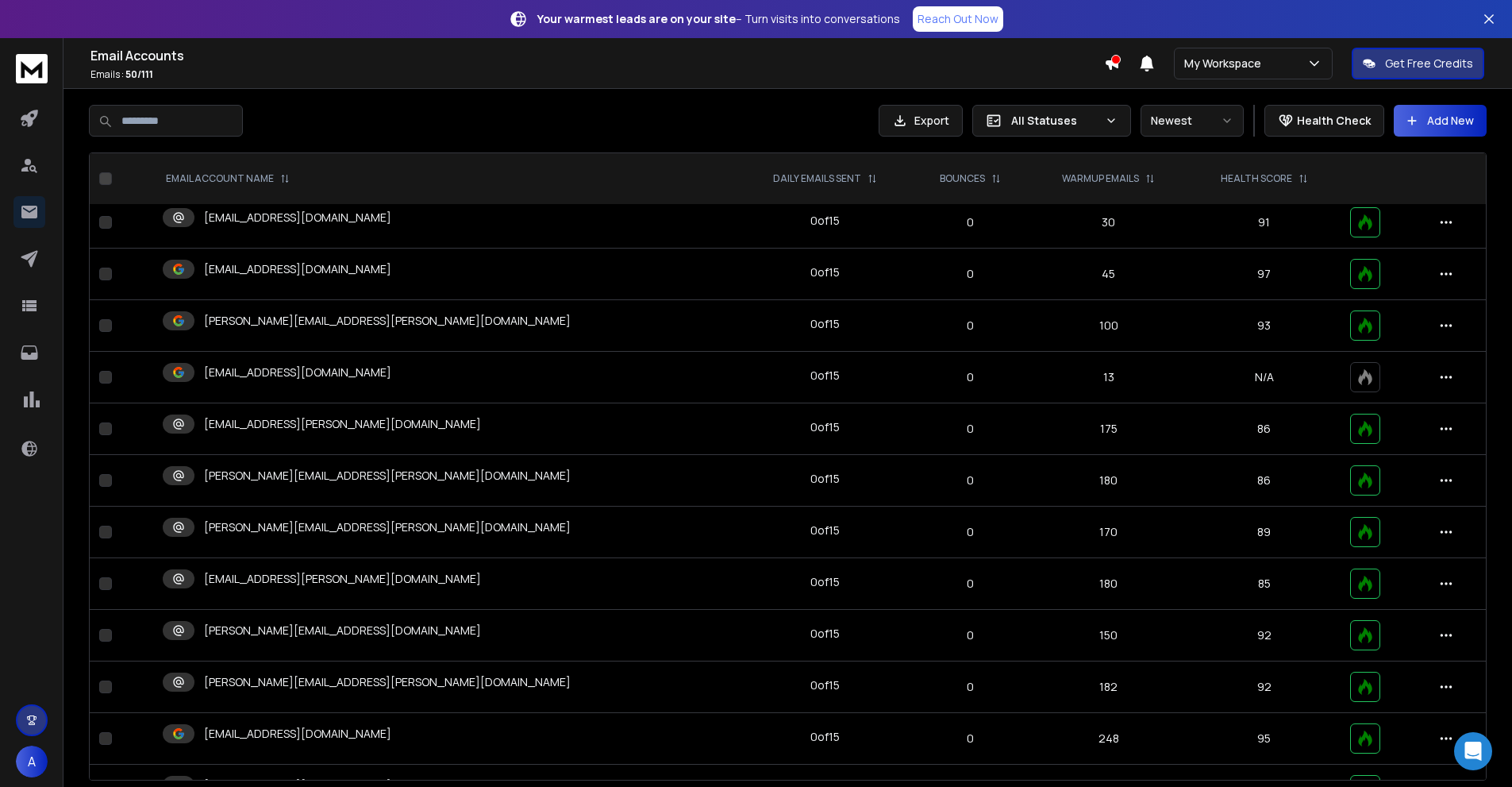
drag, startPoint x: 412, startPoint y: 375, endPoint x: 204, endPoint y: 388, distance: 208.4
click at [204, 388] on td "[EMAIL_ADDRESS][DOMAIN_NAME]" at bounding box center [445, 377] width 584 height 52
copy p "[EMAIL_ADDRESS][DOMAIN_NAME]"
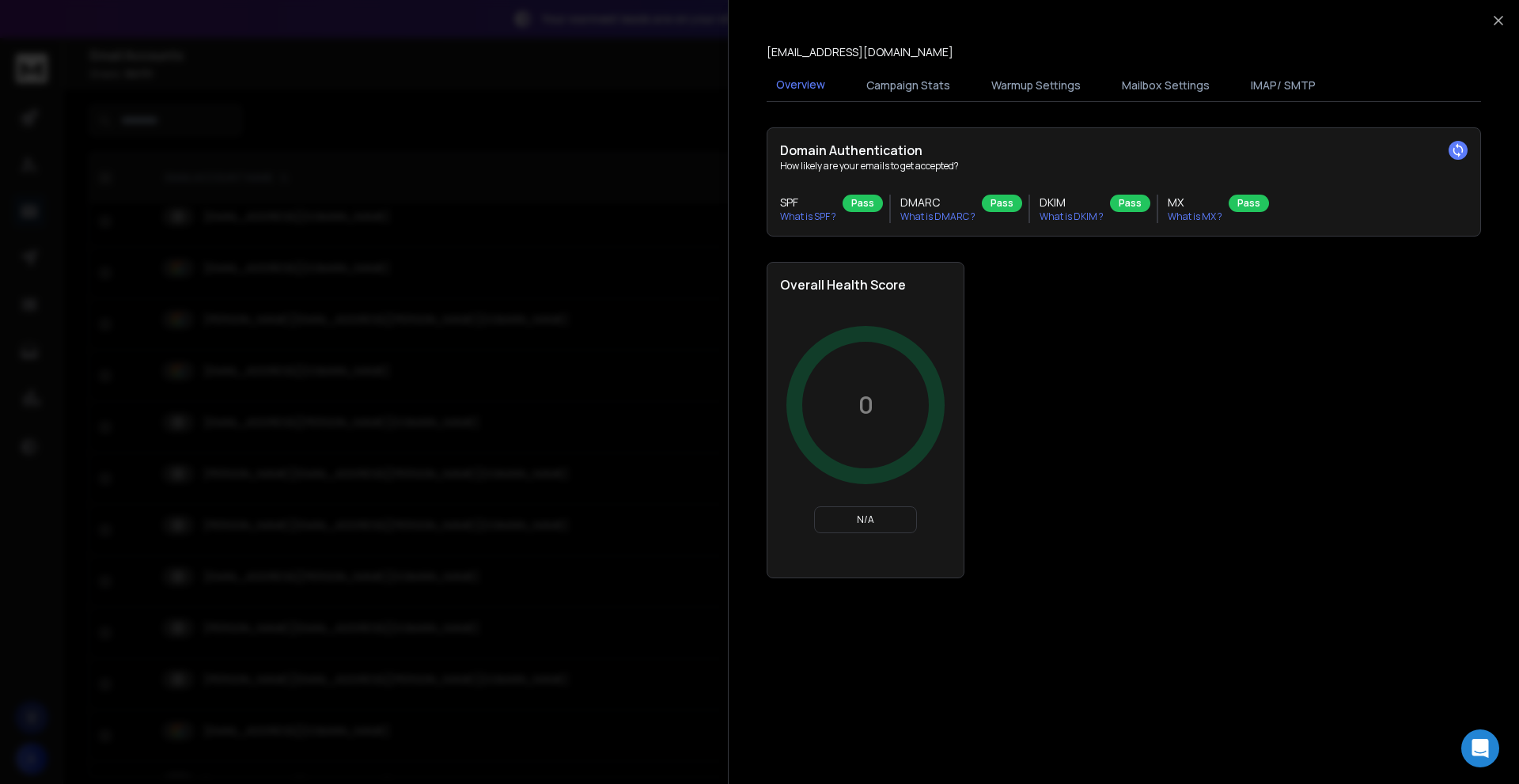
click at [446, 590] on div at bounding box center [760, 392] width 1519 height 784
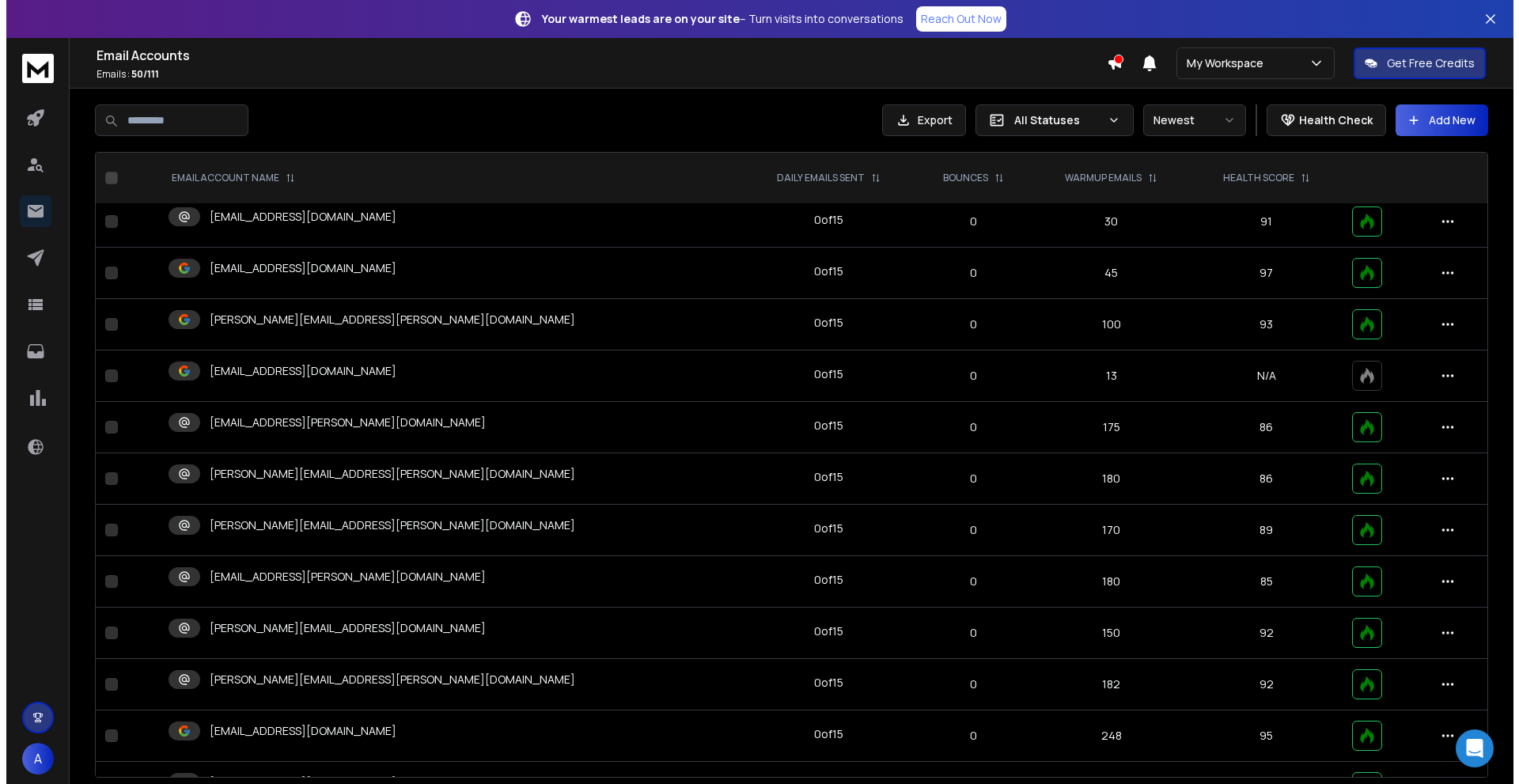
scroll to position [237, 0]
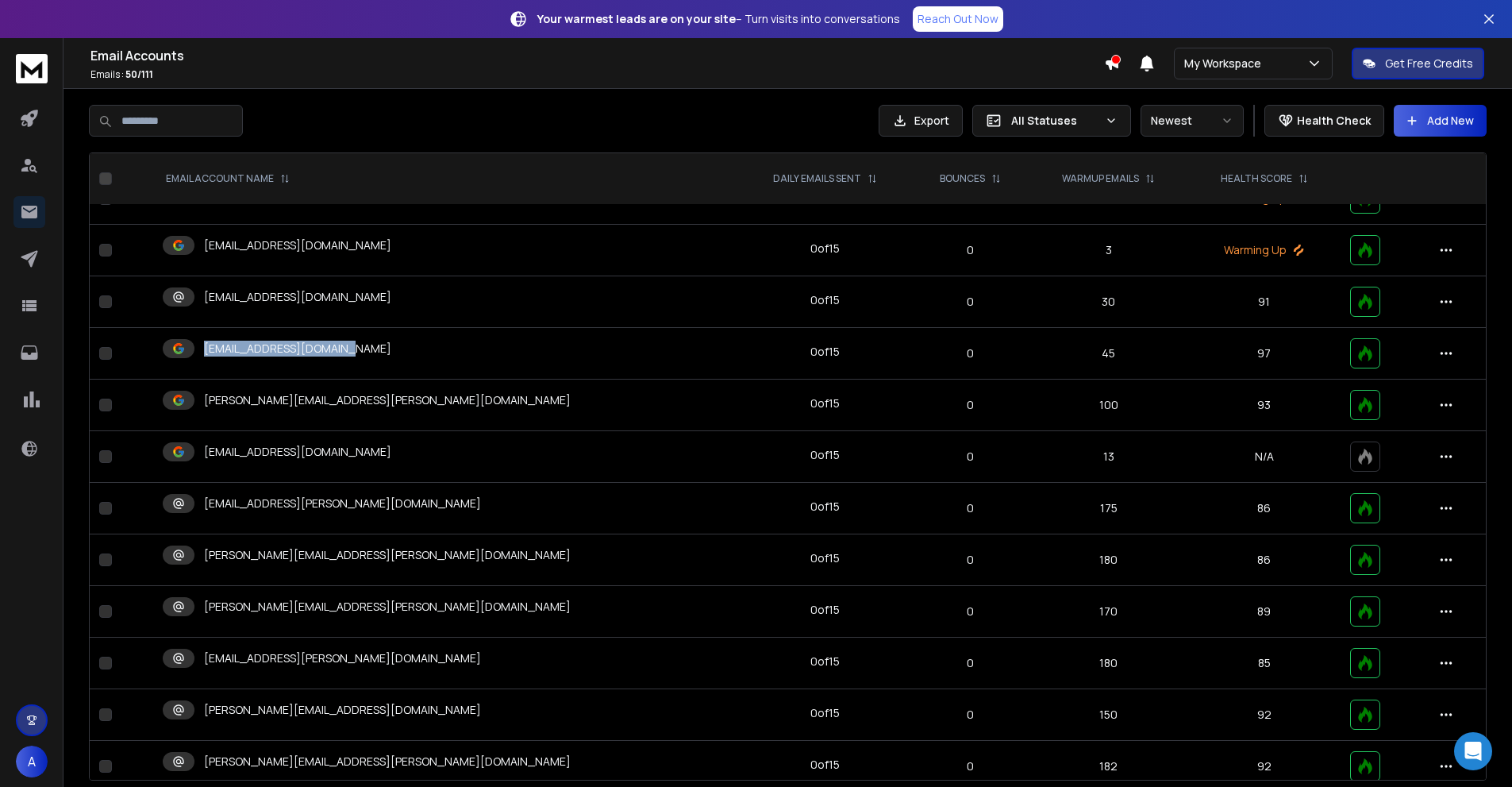
drag, startPoint x: 348, startPoint y: 346, endPoint x: 192, endPoint y: 361, distance: 156.7
click at [192, 361] on td "[EMAIL_ADDRESS][DOMAIN_NAME]" at bounding box center [445, 354] width 584 height 52
copy p "[EMAIL_ADDRESS][DOMAIN_NAME]"
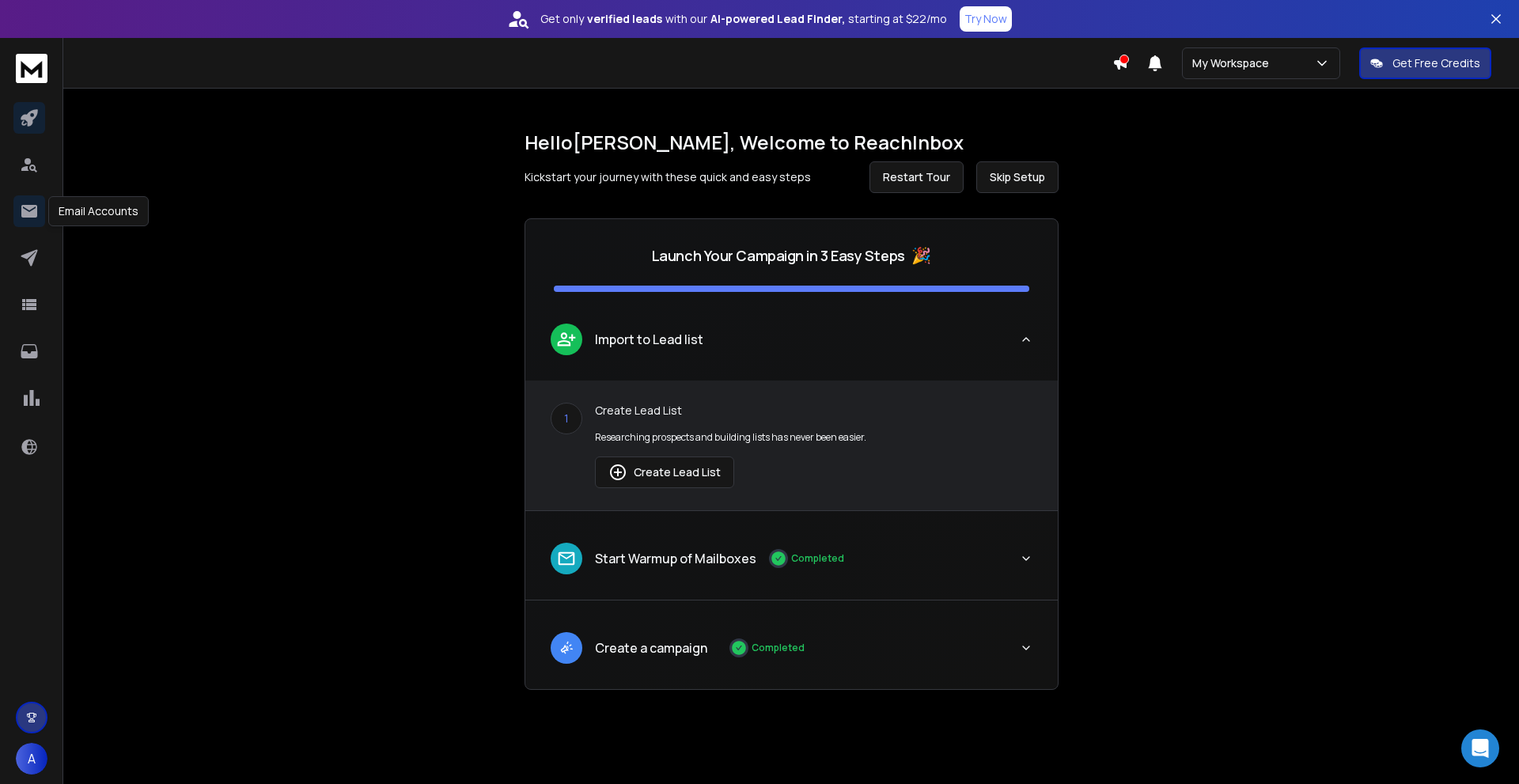
click at [18, 207] on link at bounding box center [29, 211] width 31 height 31
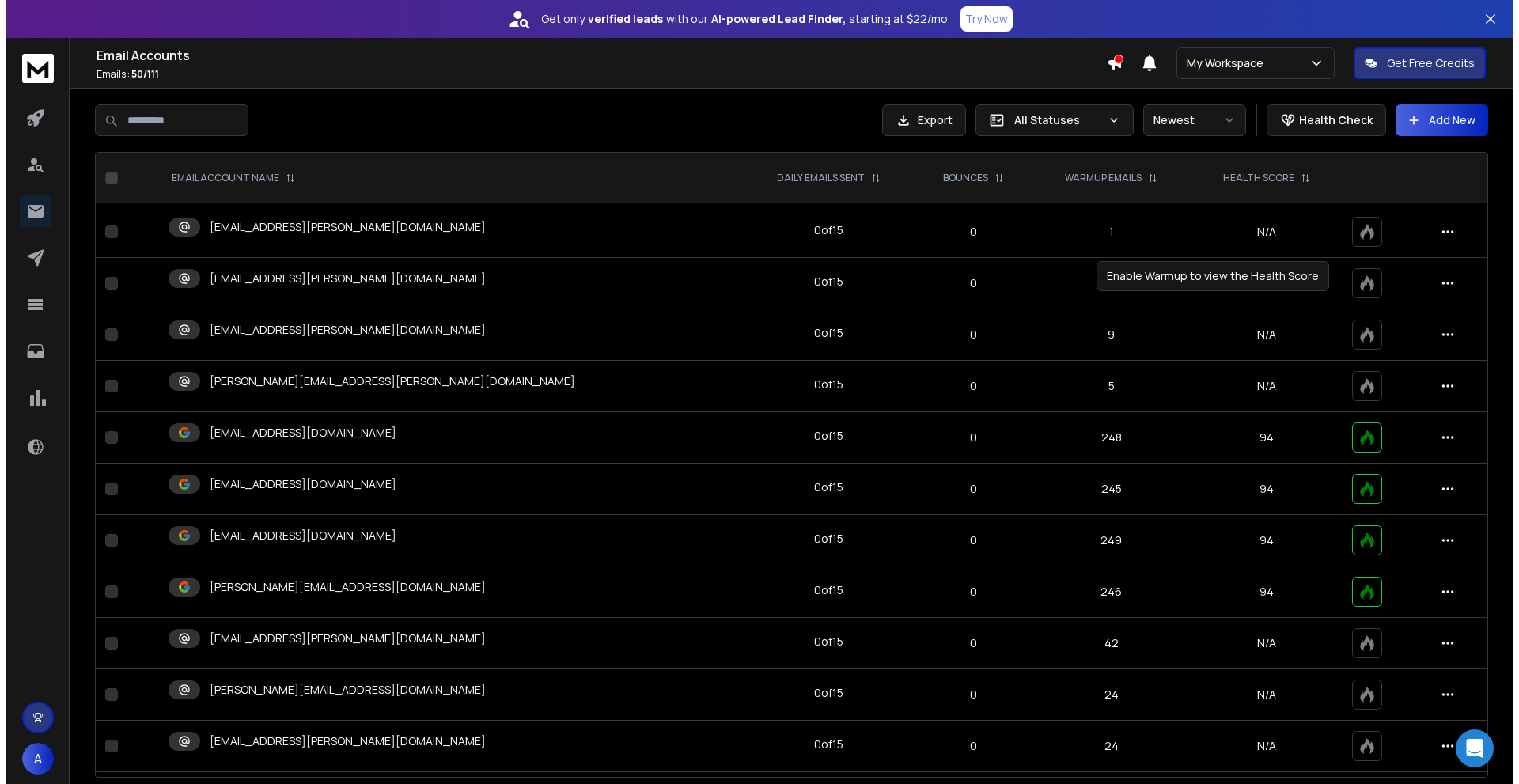
scroll to position [2035, 0]
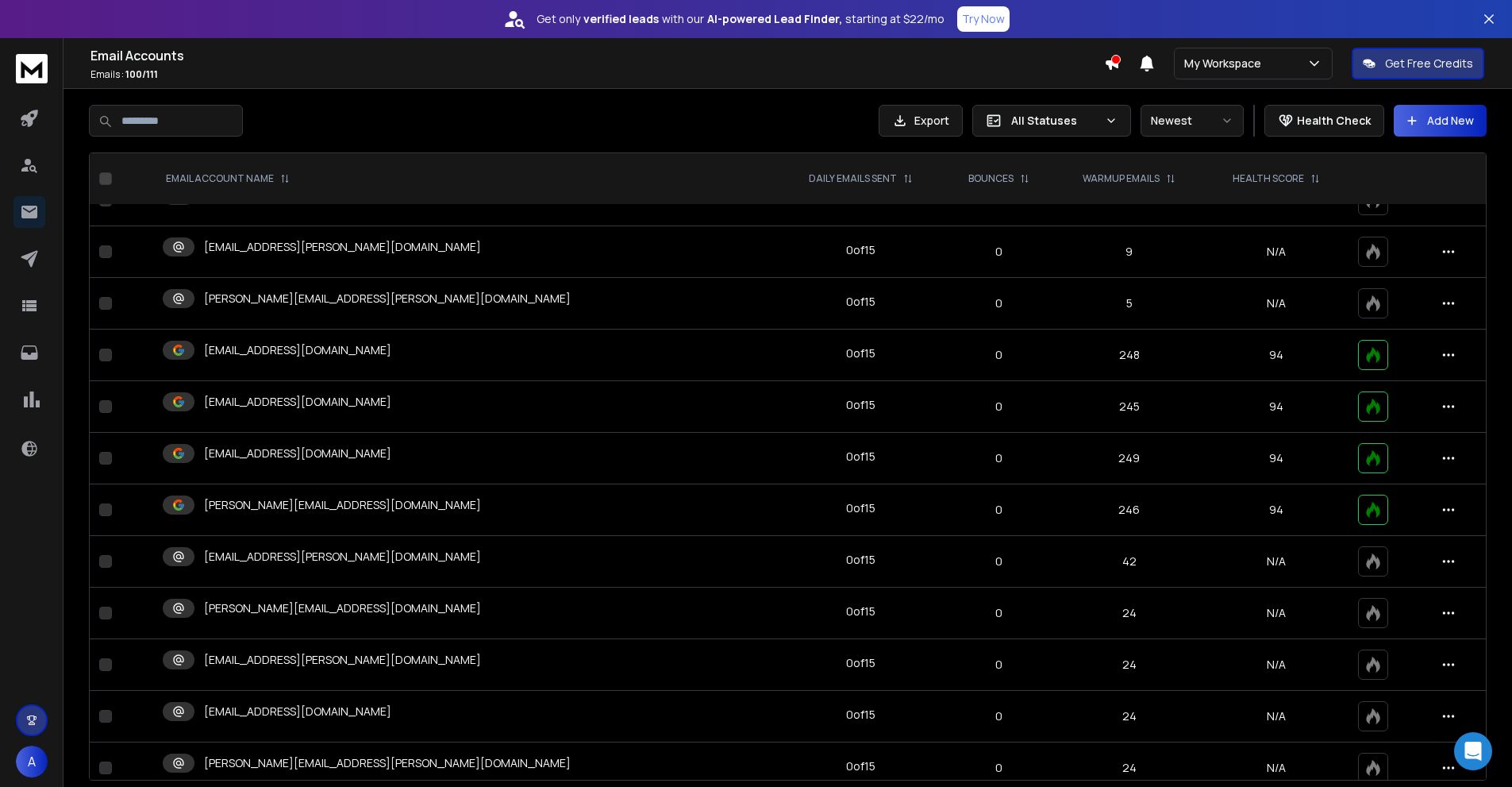
click at [277, 505] on p "[PERSON_NAME][EMAIL_ADDRESS][DOMAIN_NAME]" at bounding box center [342, 505] width 277 height 16
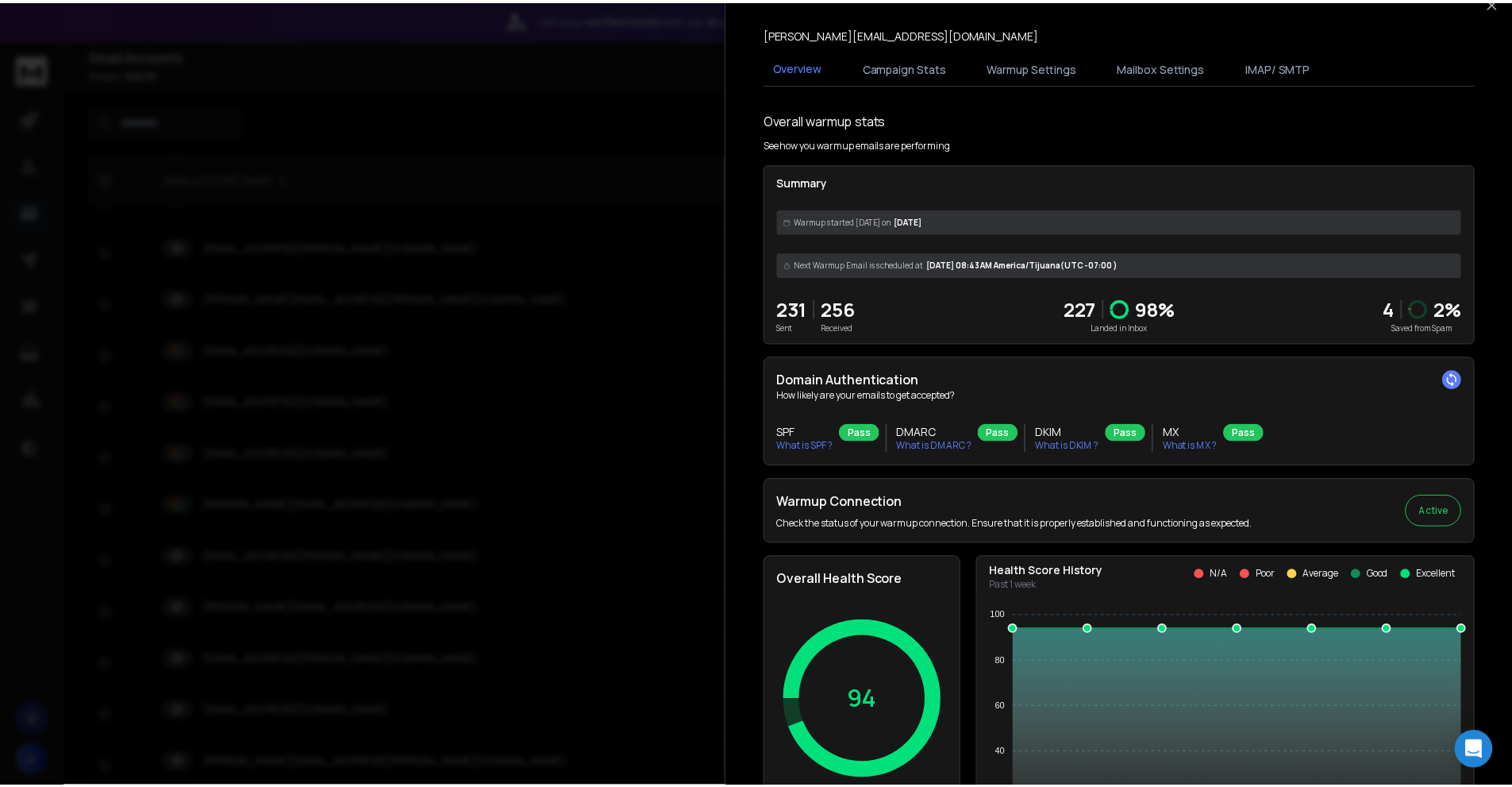
scroll to position [0, 0]
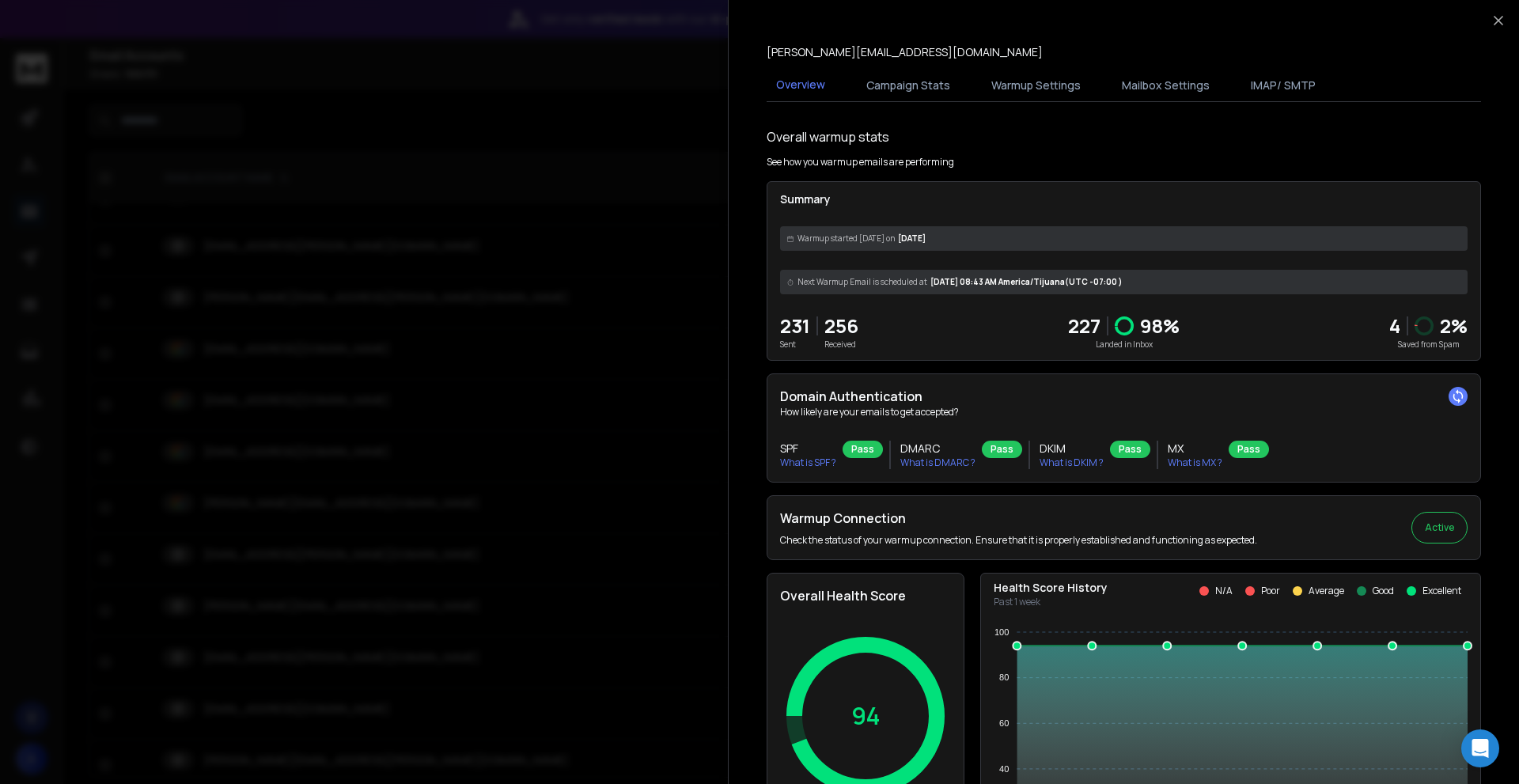
click at [655, 306] on div at bounding box center [760, 392] width 1519 height 784
